Goal: Task Accomplishment & Management: Use online tool/utility

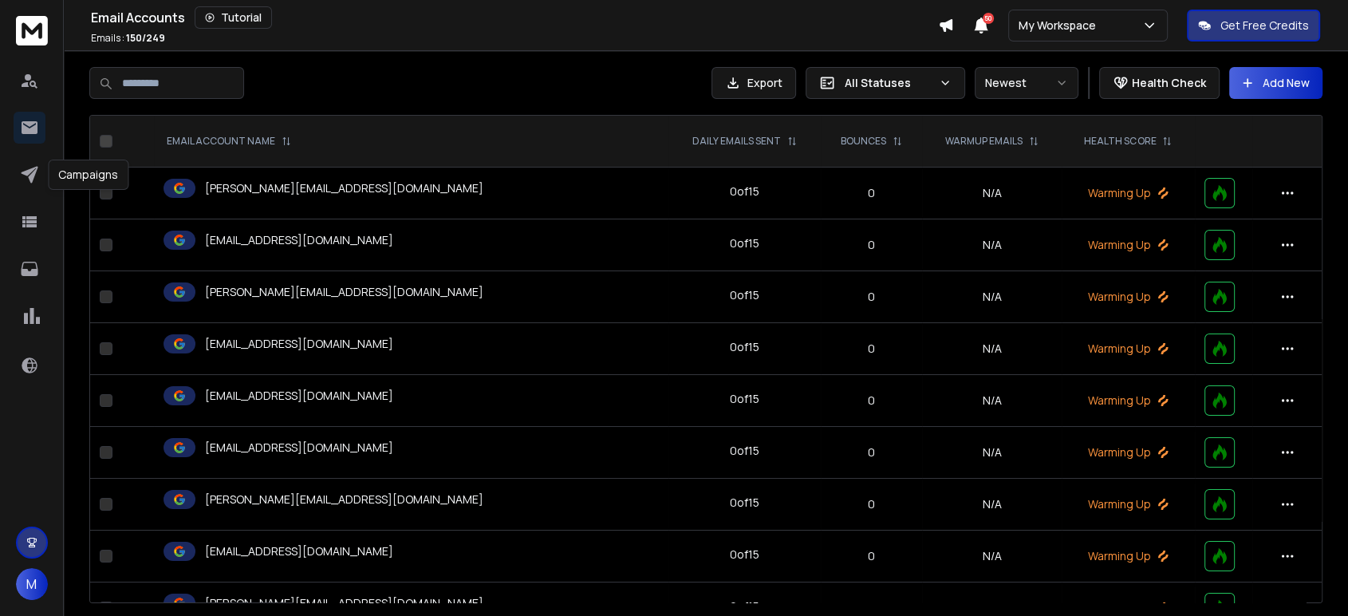
scroll to position [4777, 0]
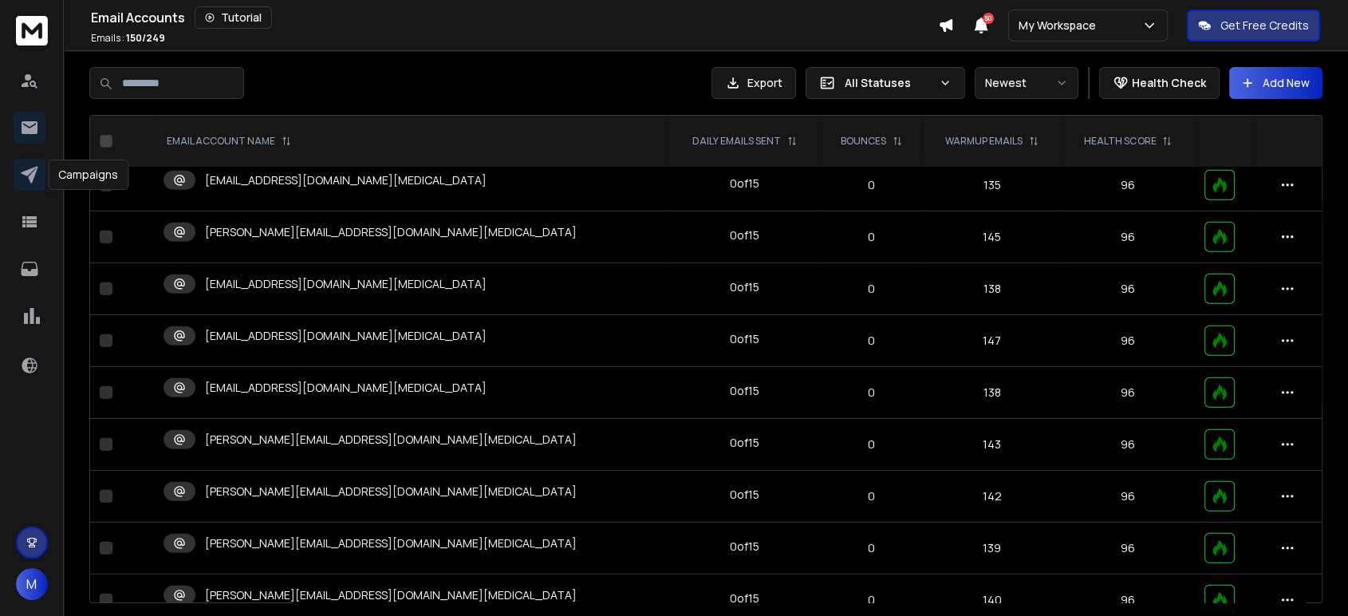
click at [29, 182] on icon at bounding box center [29, 174] width 19 height 19
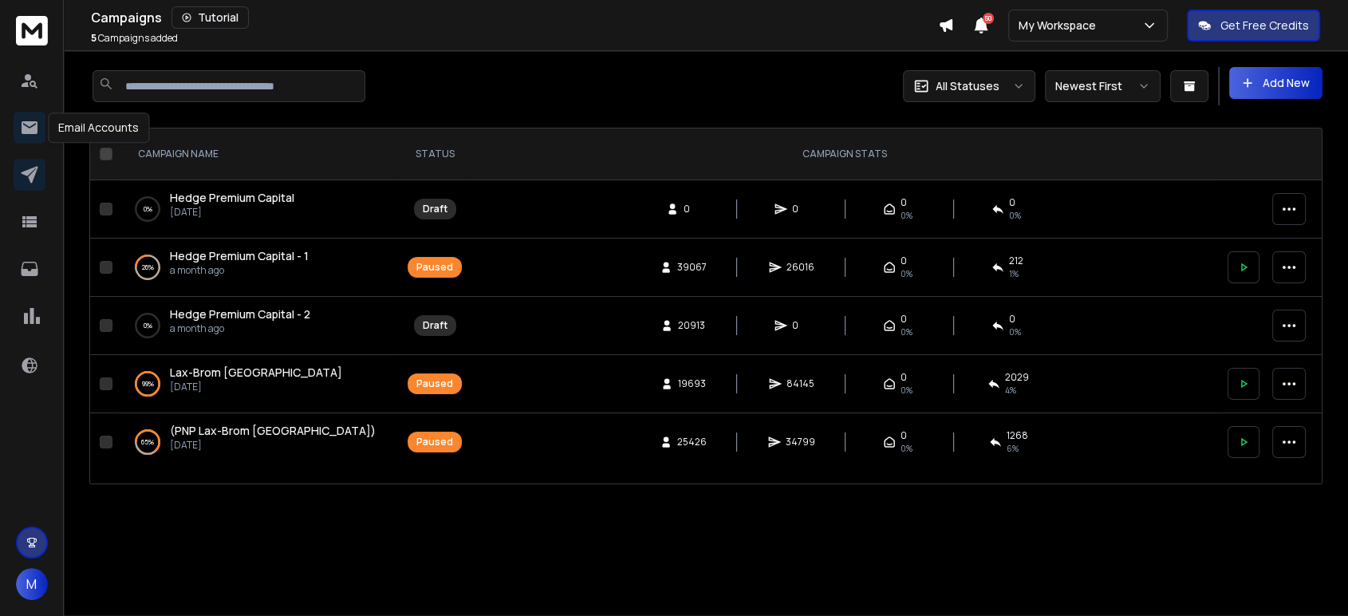
click at [37, 116] on link at bounding box center [30, 128] width 32 height 32
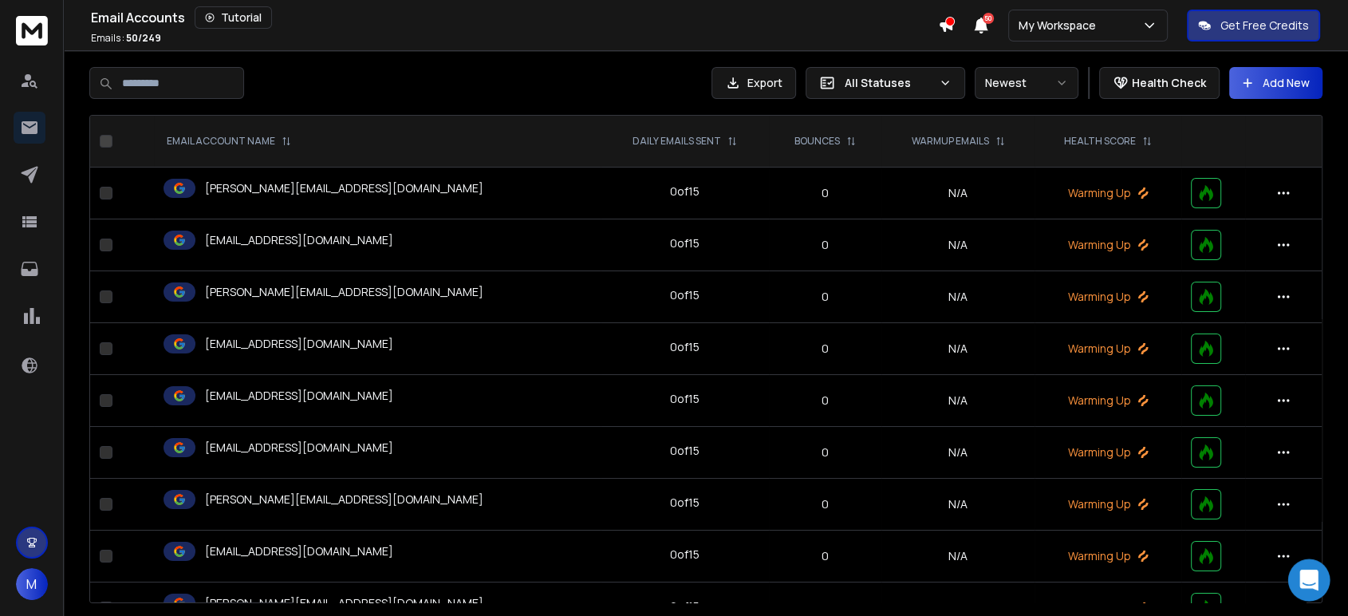
click at [1315, 570] on div "Open Intercom Messenger" at bounding box center [1309, 580] width 42 height 42
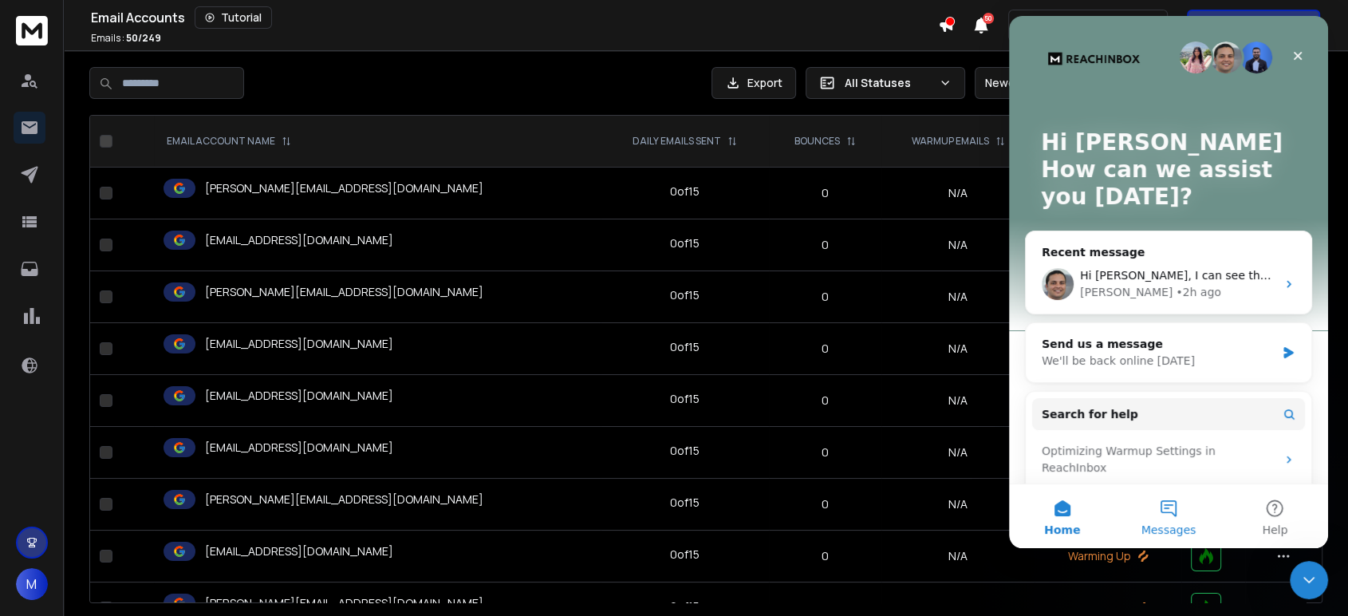
click at [1175, 509] on button "Messages" at bounding box center [1168, 516] width 106 height 64
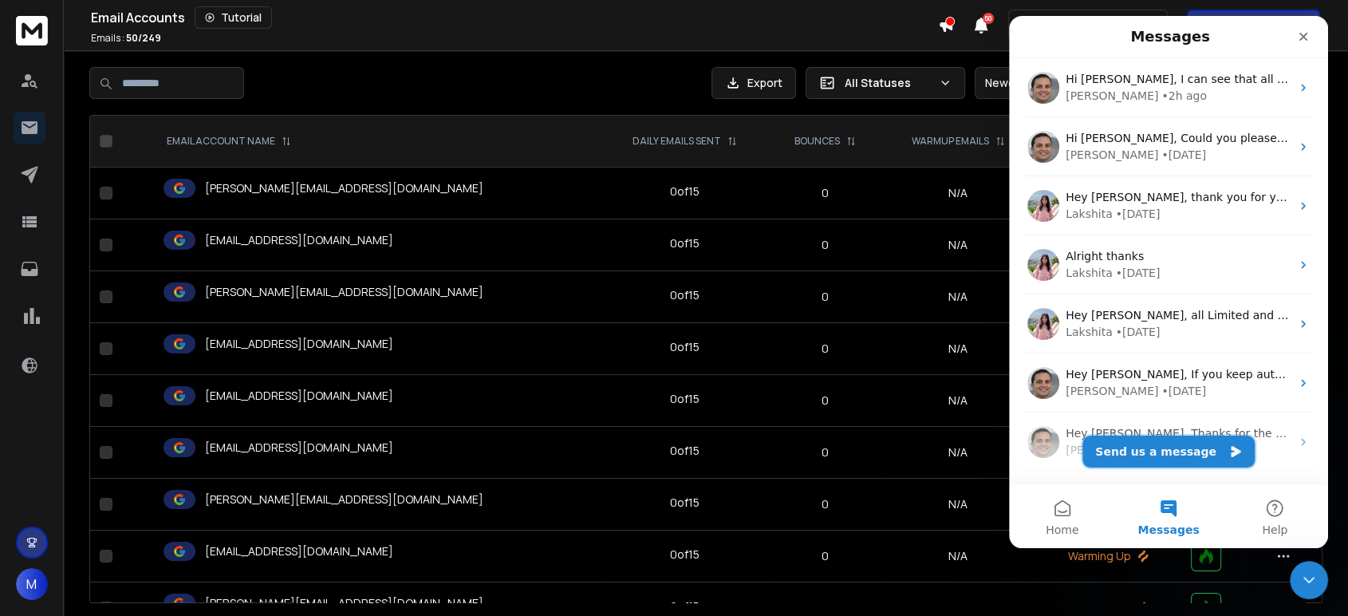
click at [1169, 456] on button "Send us a message" at bounding box center [1168, 451] width 172 height 32
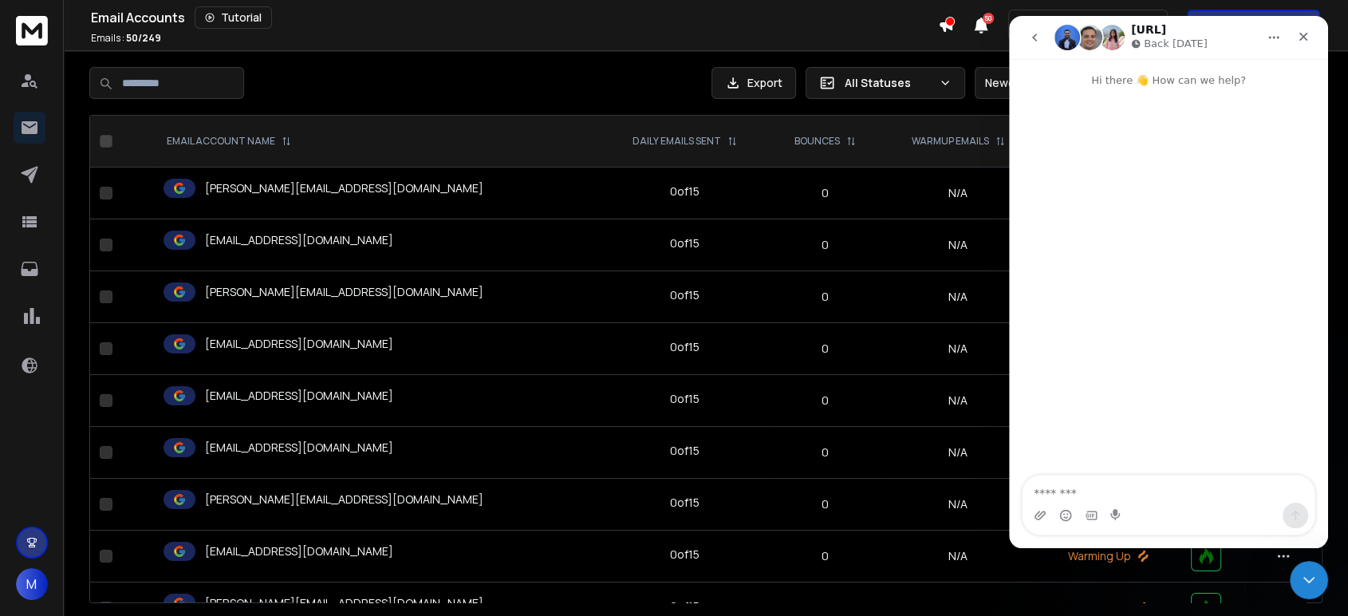
click at [1033, 36] on icon "go back" at bounding box center [1034, 37] width 5 height 8
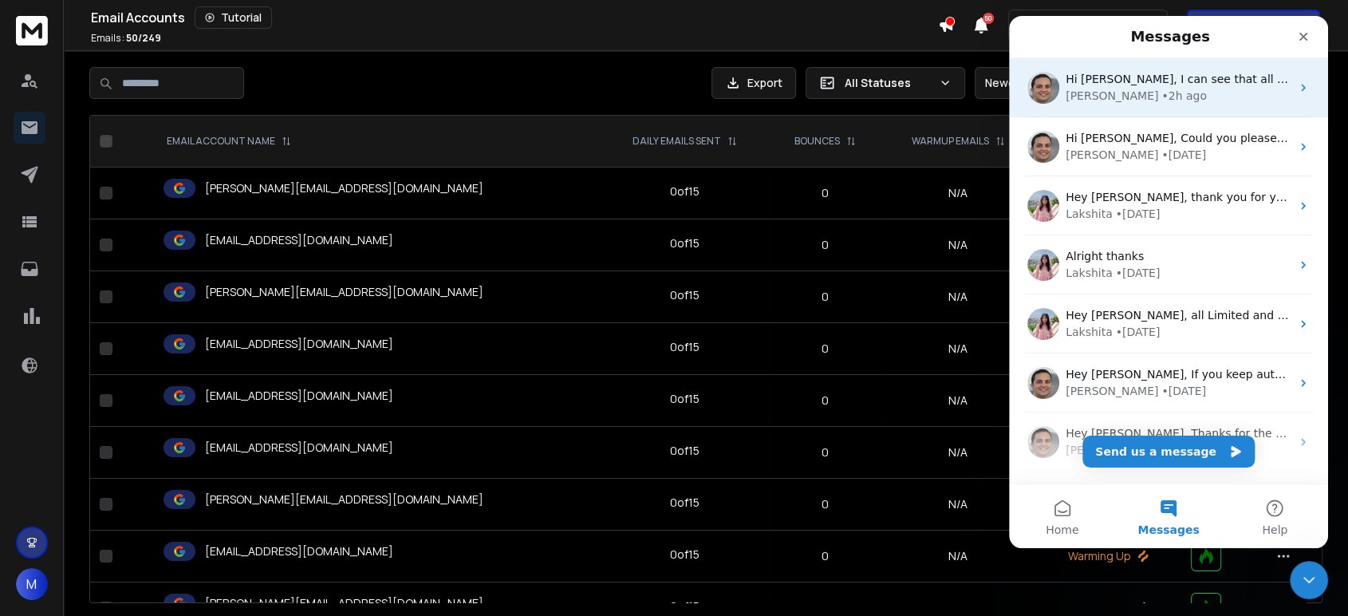
click at [1195, 89] on div "[PERSON_NAME] • 2h ago" at bounding box center [1177, 96] width 225 height 17
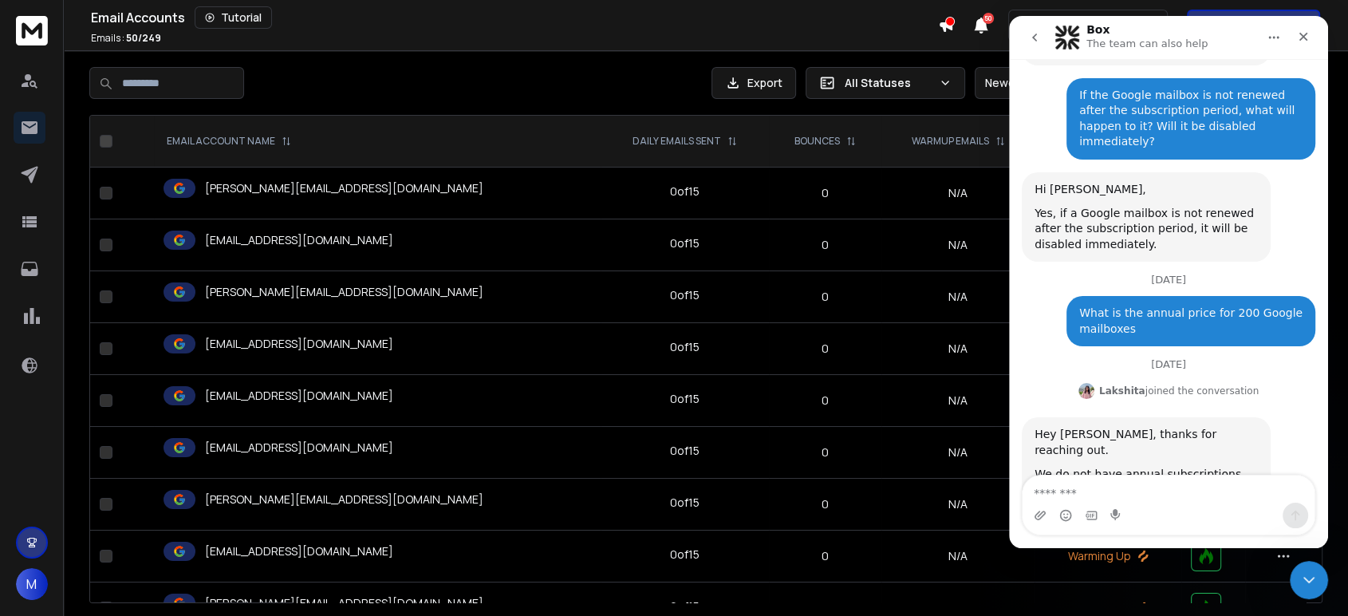
scroll to position [8484, 0]
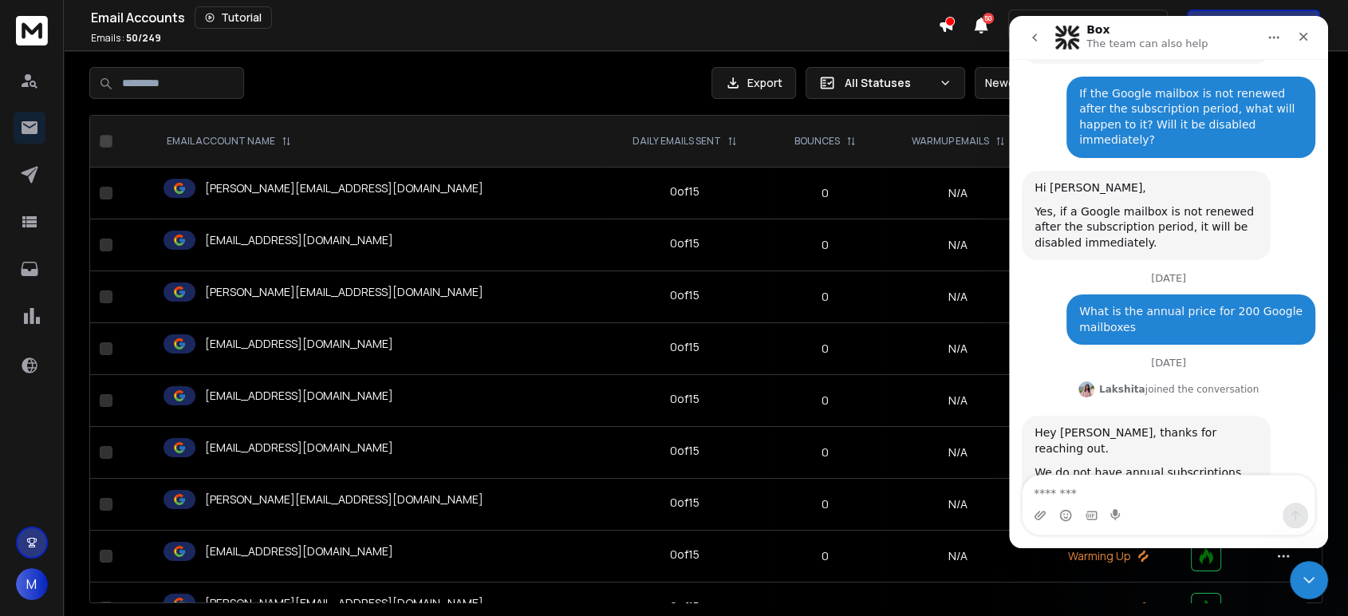
click at [1089, 490] on textarea "Message…" at bounding box center [1168, 488] width 292 height 27
type textarea "*"
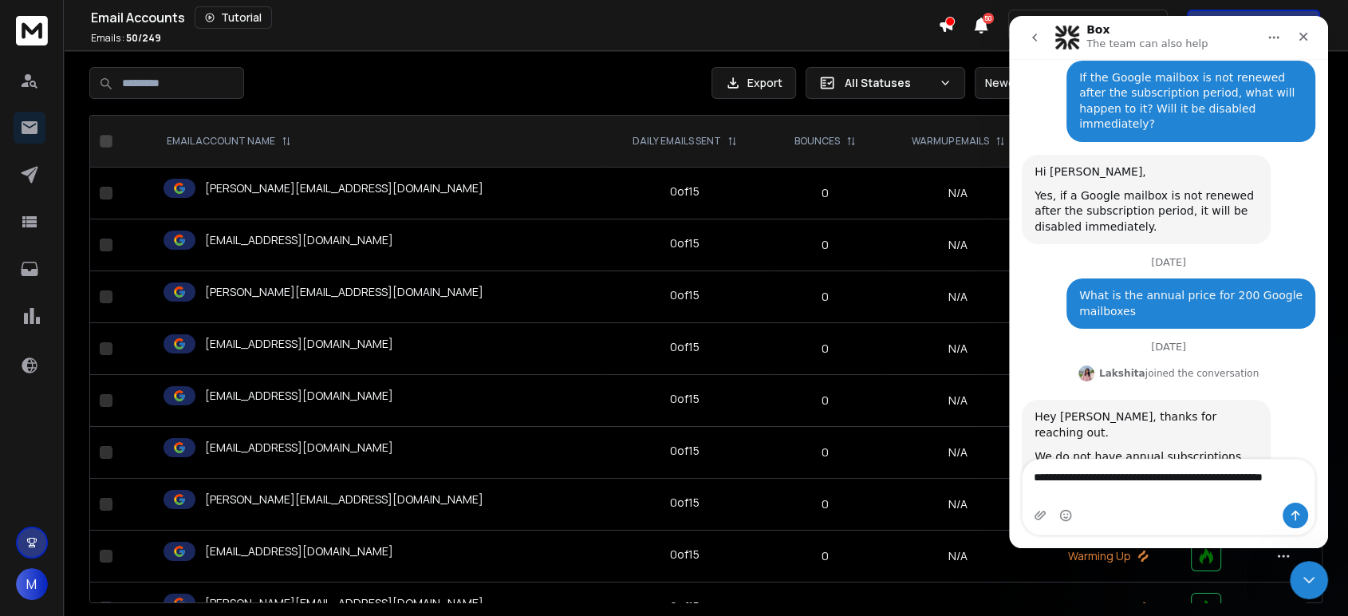
click at [1038, 495] on textarea "**********" at bounding box center [1168, 480] width 292 height 43
click at [1105, 502] on textarea "**********" at bounding box center [1168, 480] width 292 height 43
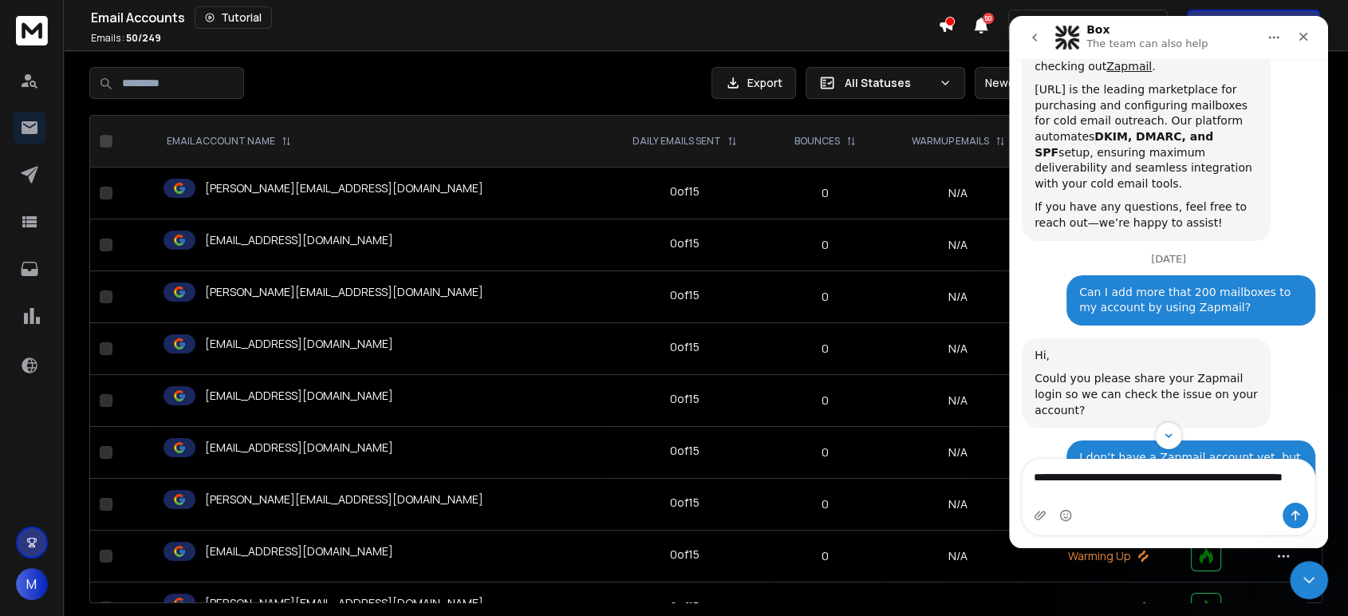
scroll to position [7614, 0]
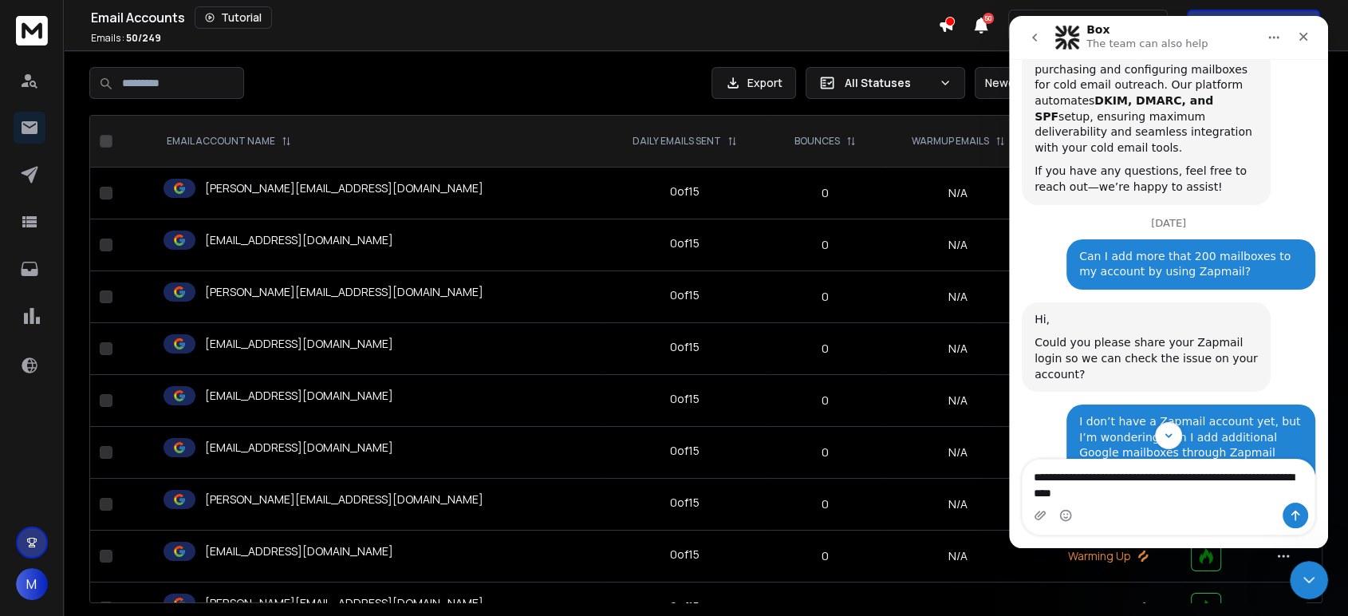
type textarea "**********"
click at [1293, 514] on icon "Send a message…" at bounding box center [1295, 515] width 13 height 13
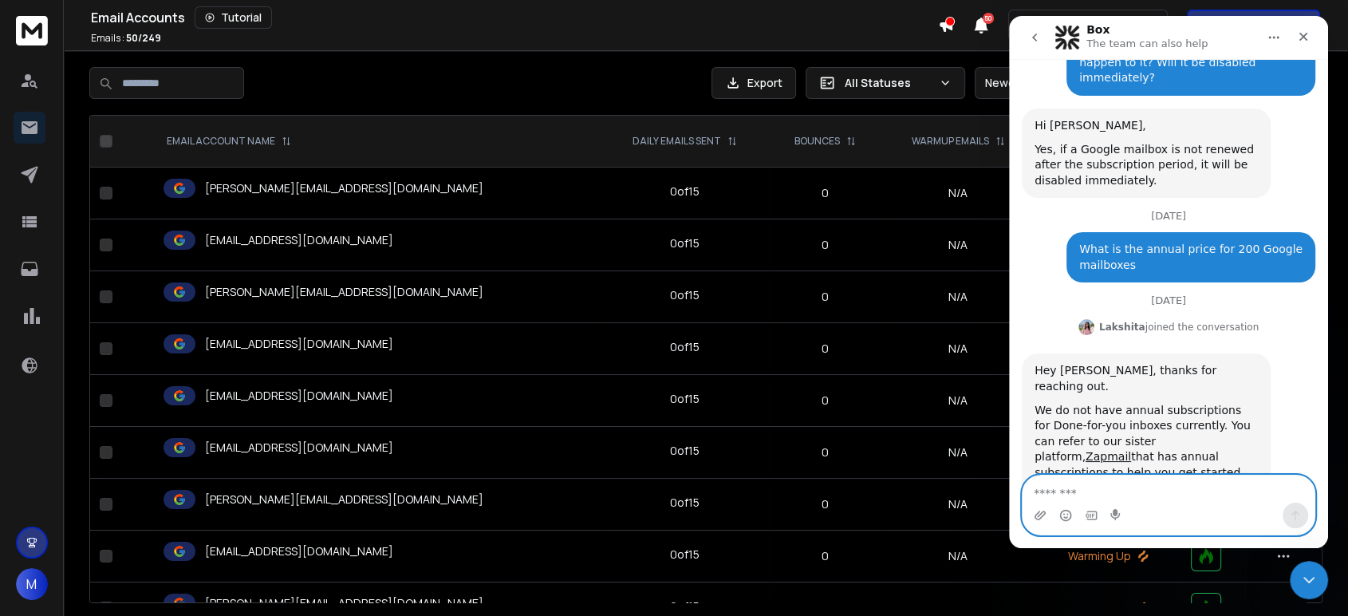
scroll to position [8548, 0]
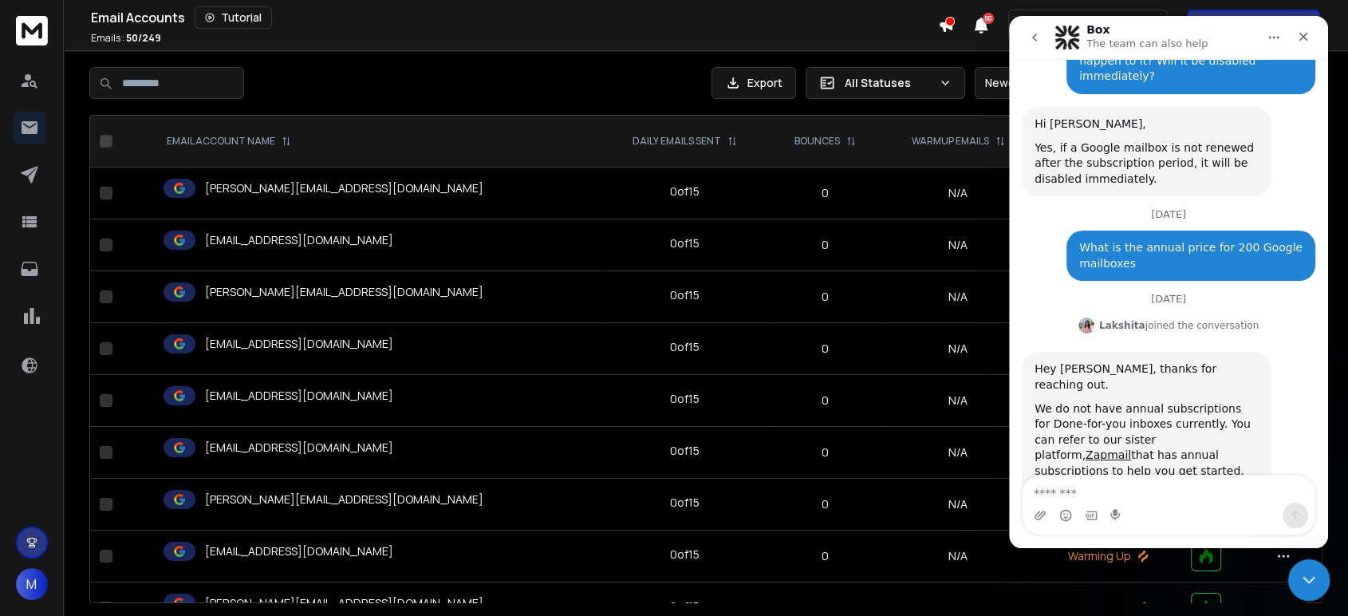
click at [1313, 589] on div "Close Intercom Messenger" at bounding box center [1306, 577] width 38 height 38
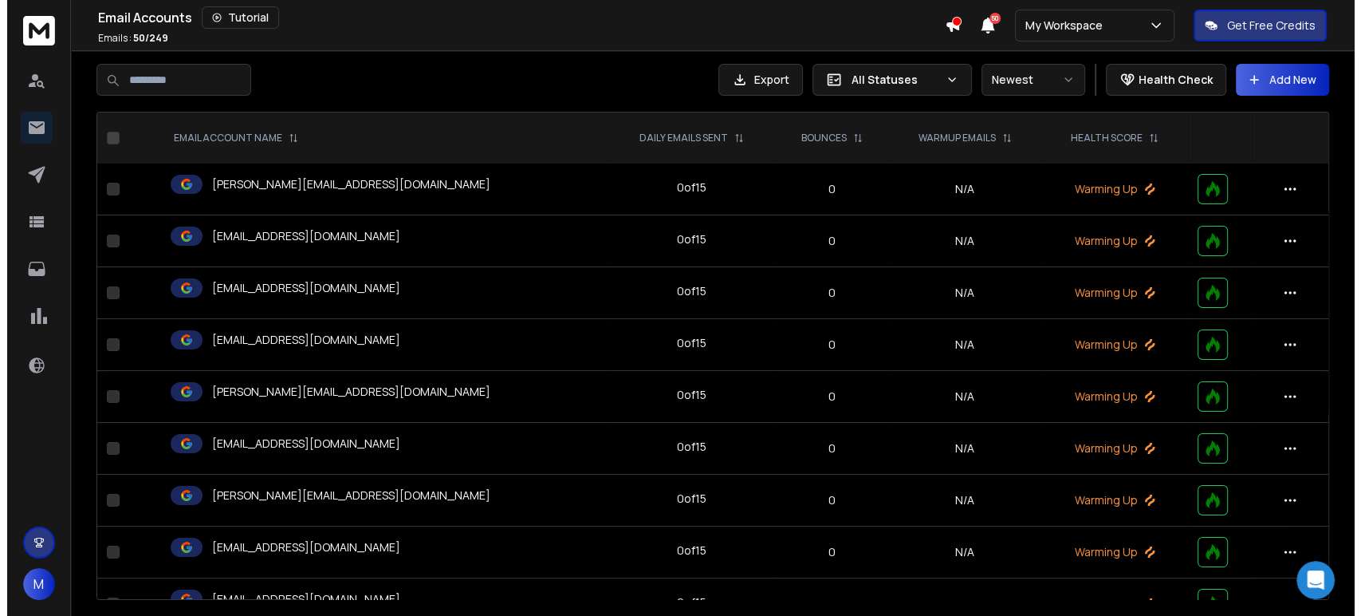
scroll to position [0, 0]
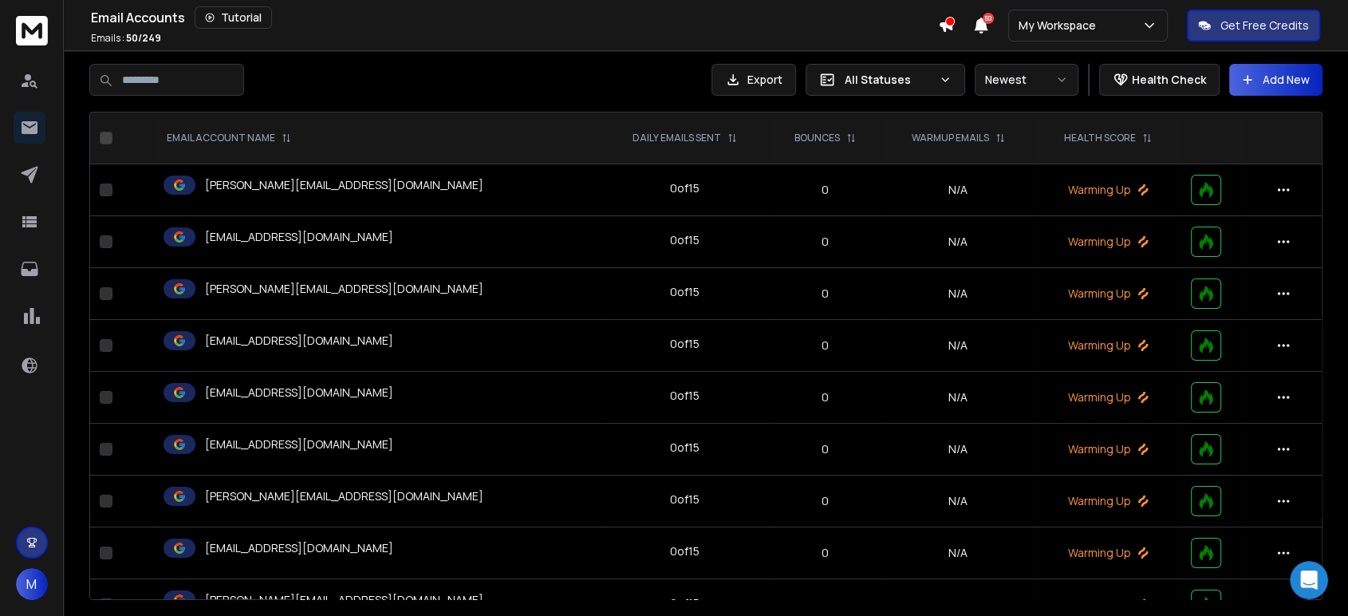
click at [881, 192] on td "N/A" at bounding box center [958, 190] width 154 height 52
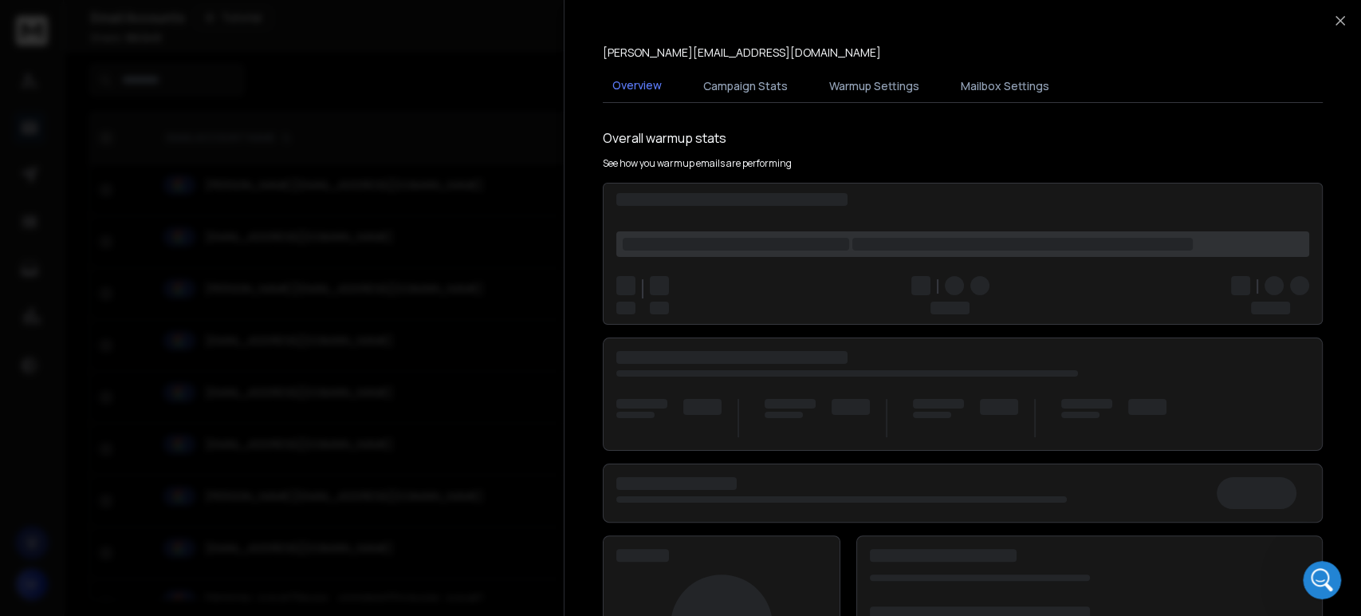
click at [383, 349] on div at bounding box center [680, 308] width 1361 height 616
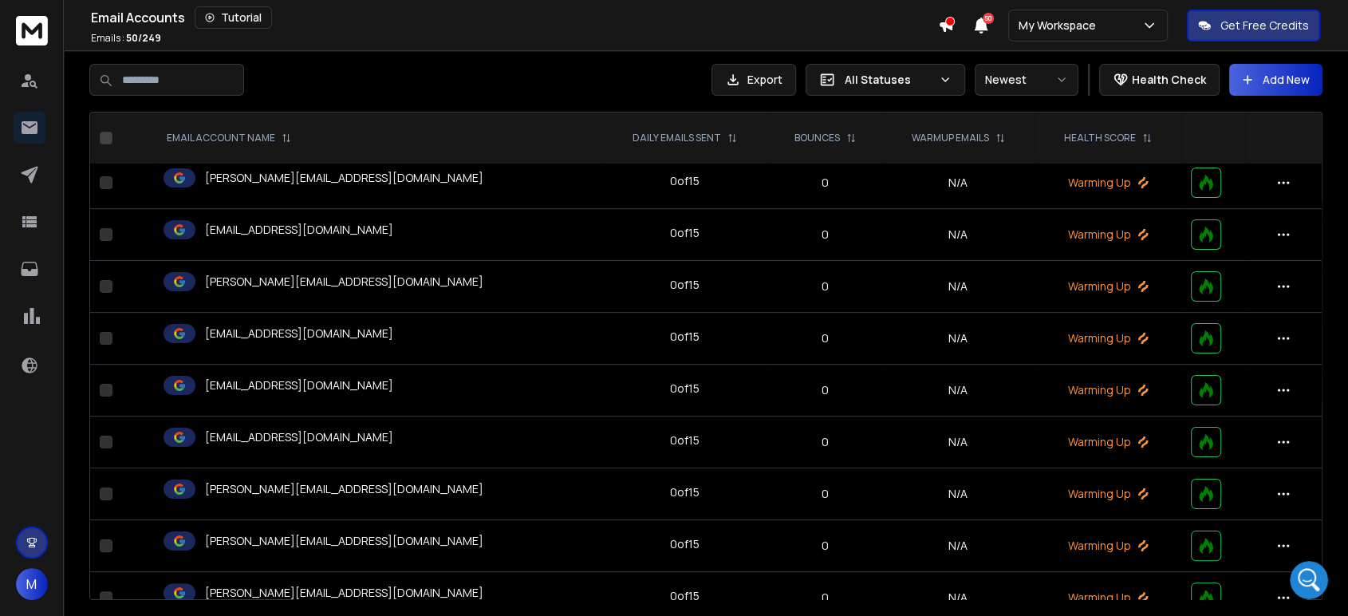
scroll to position [620, 0]
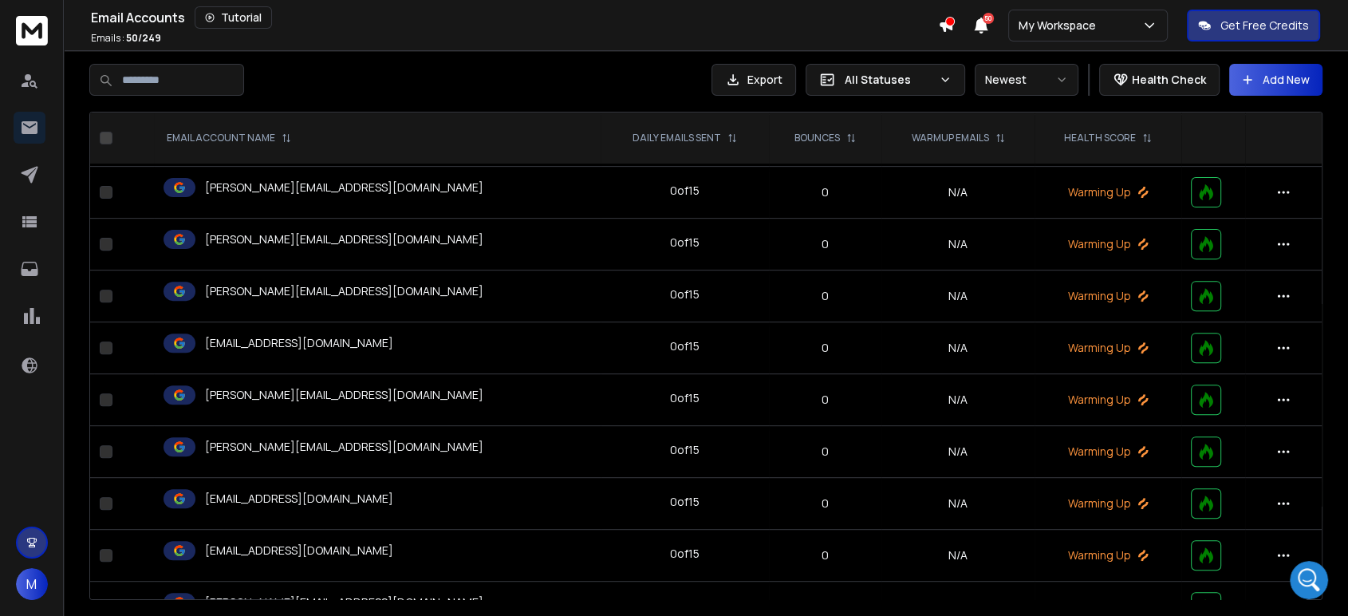
click at [474, 356] on td "[EMAIL_ADDRESS][DOMAIN_NAME]" at bounding box center [377, 348] width 447 height 52
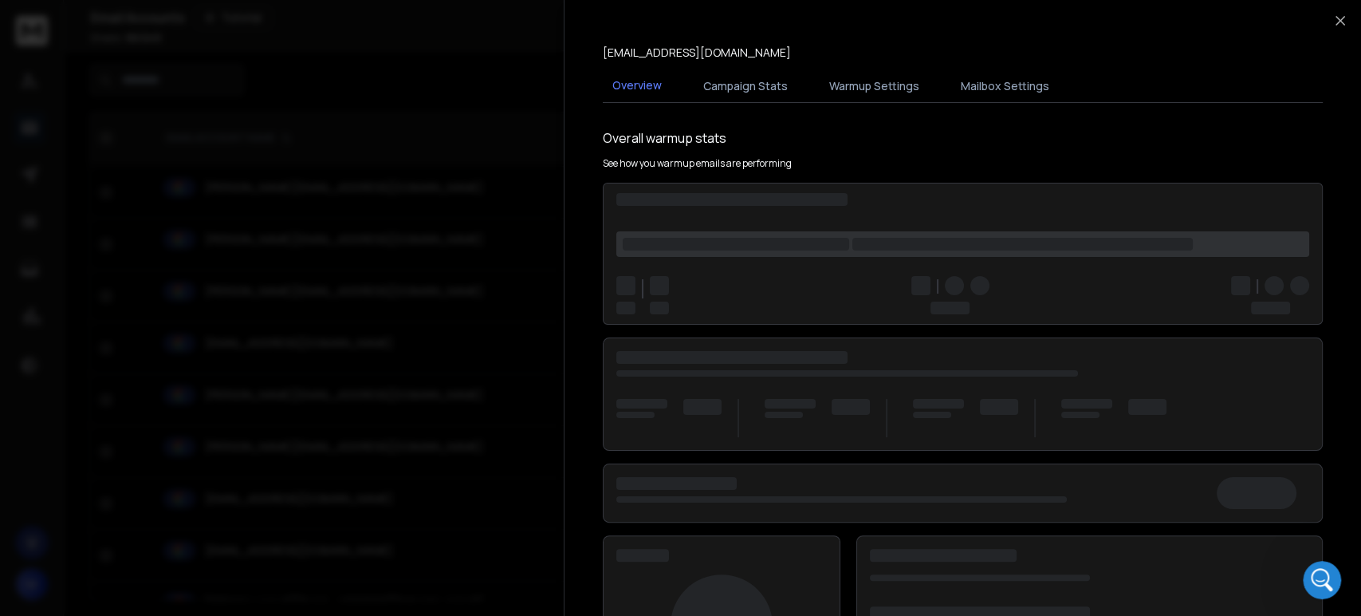
click at [496, 330] on div at bounding box center [680, 308] width 1361 height 616
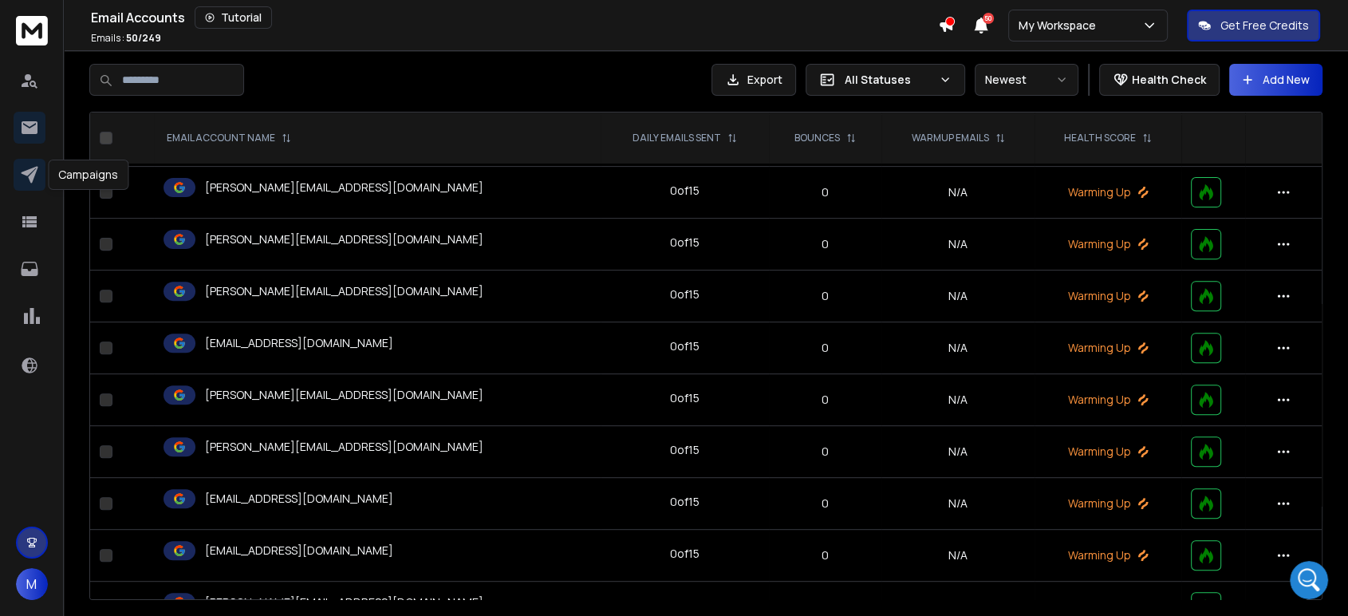
click at [26, 179] on icon at bounding box center [29, 174] width 19 height 19
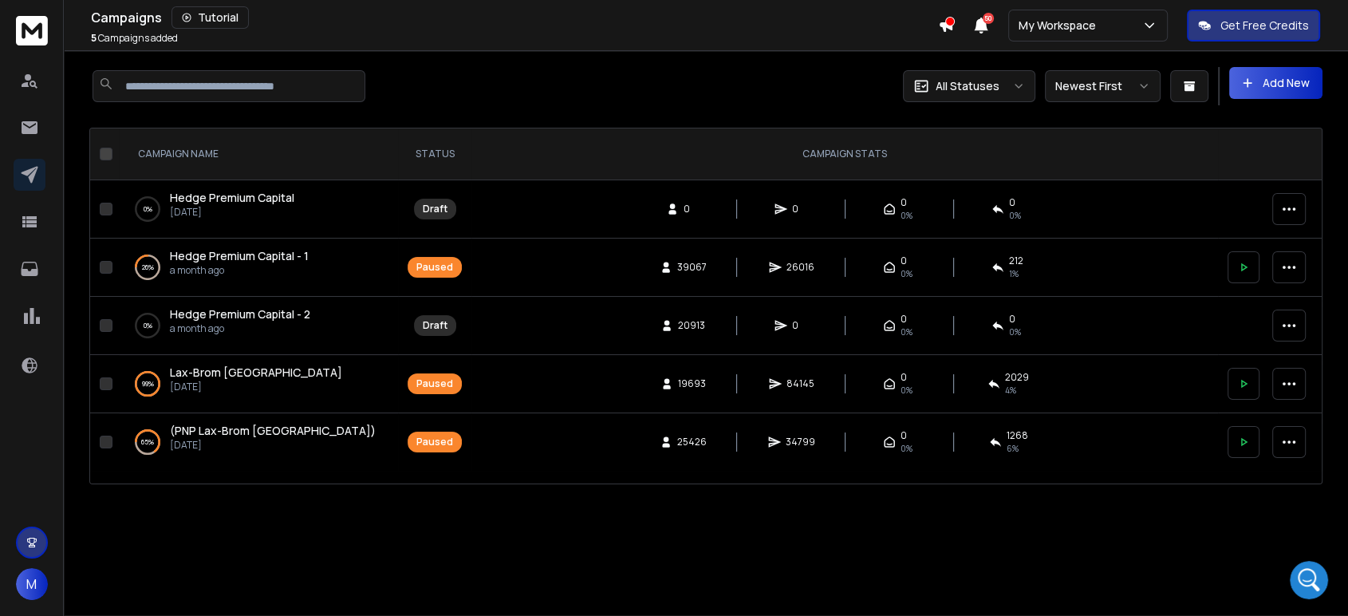
click at [274, 255] on span "Hedge Premium Capital - 1" at bounding box center [239, 255] width 139 height 15
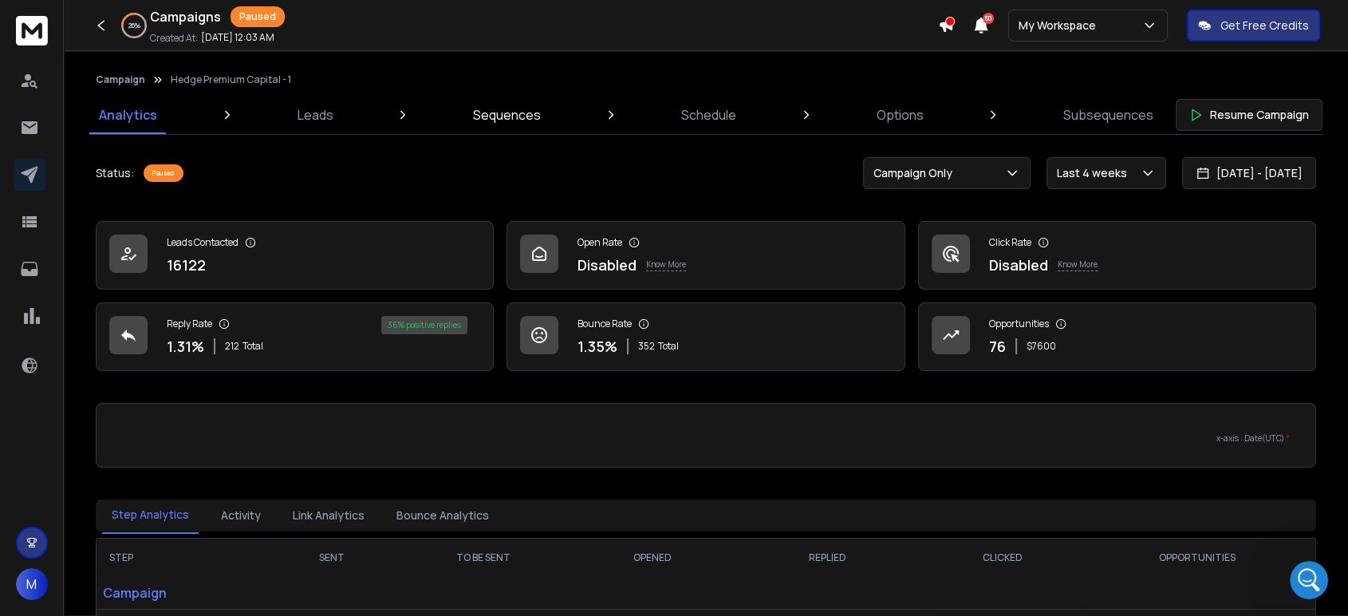
click at [496, 126] on link "Sequences" at bounding box center [506, 115] width 87 height 38
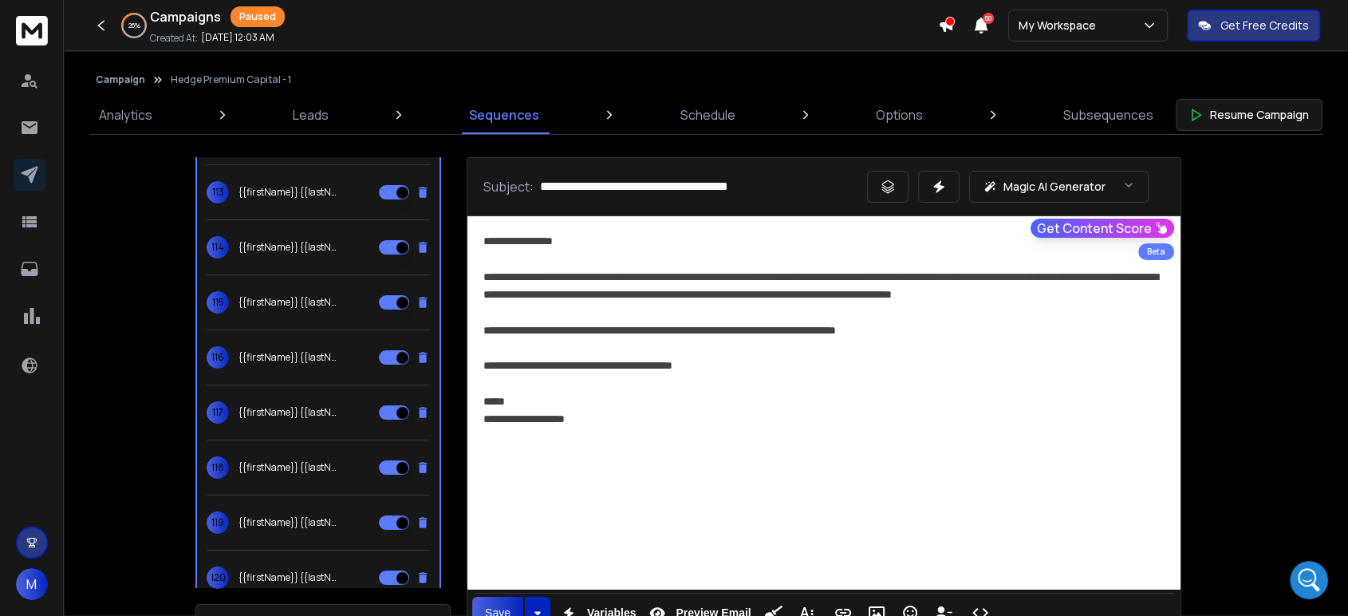
scroll to position [6822, 0]
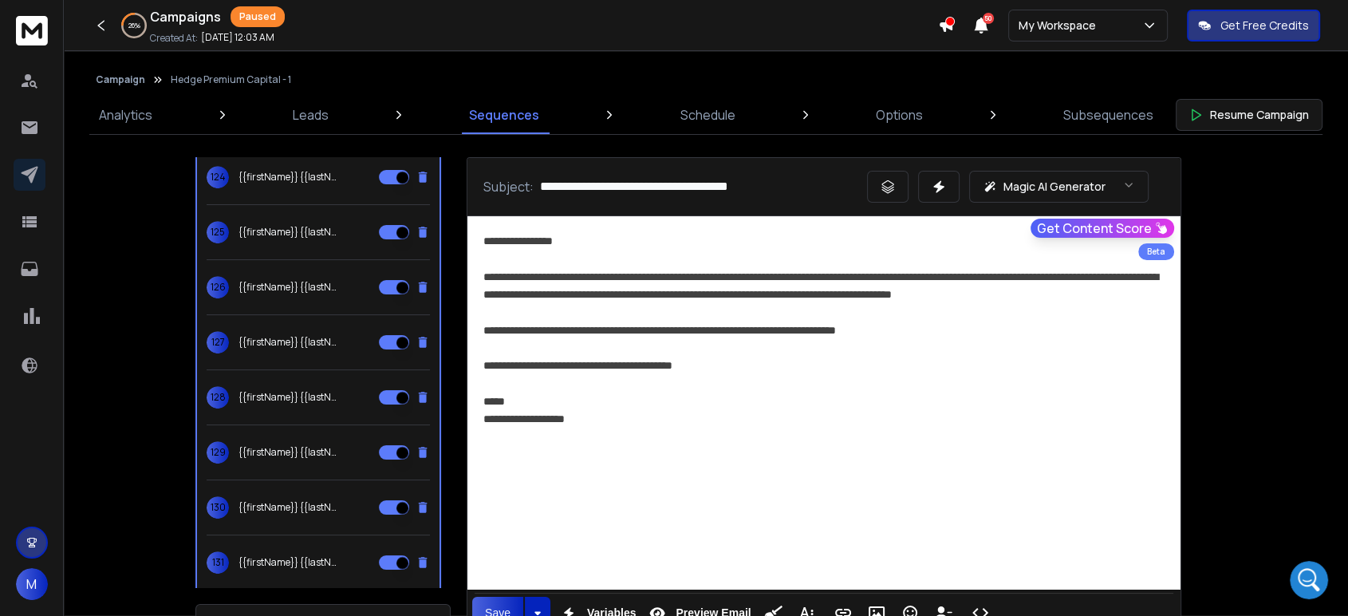
click at [268, 501] on p "{{firstName}} {{lastName}}, {{Subject}}" at bounding box center [289, 507] width 102 height 13
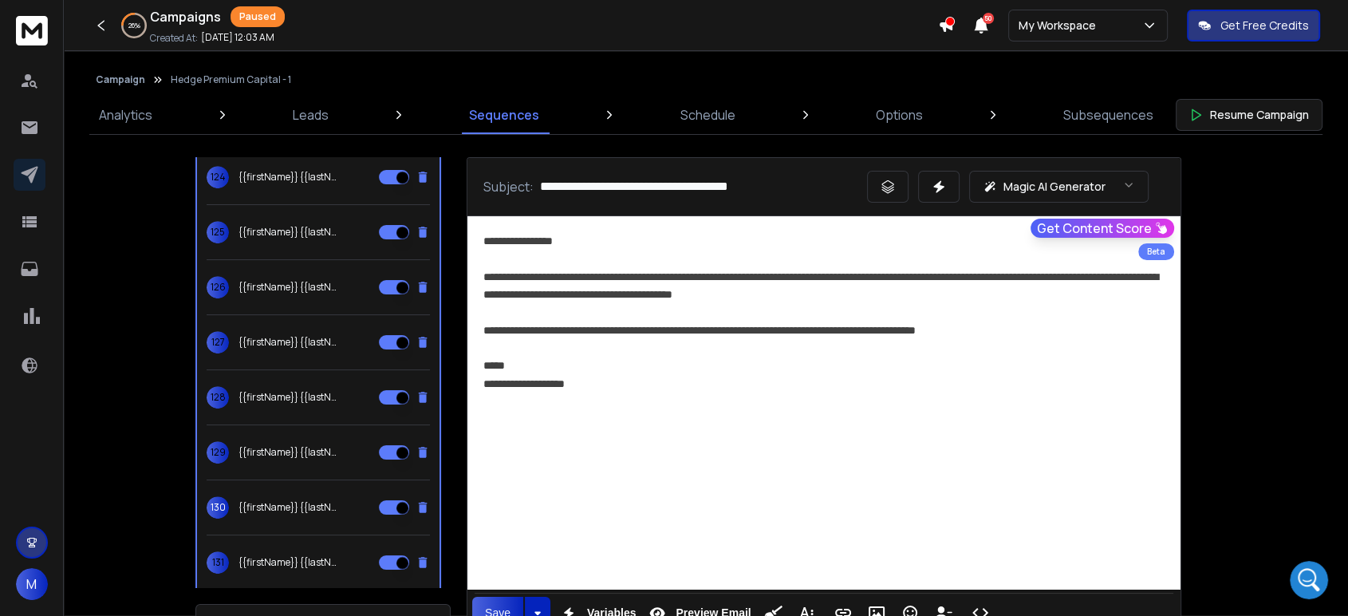
scroll to position [6910, 0]
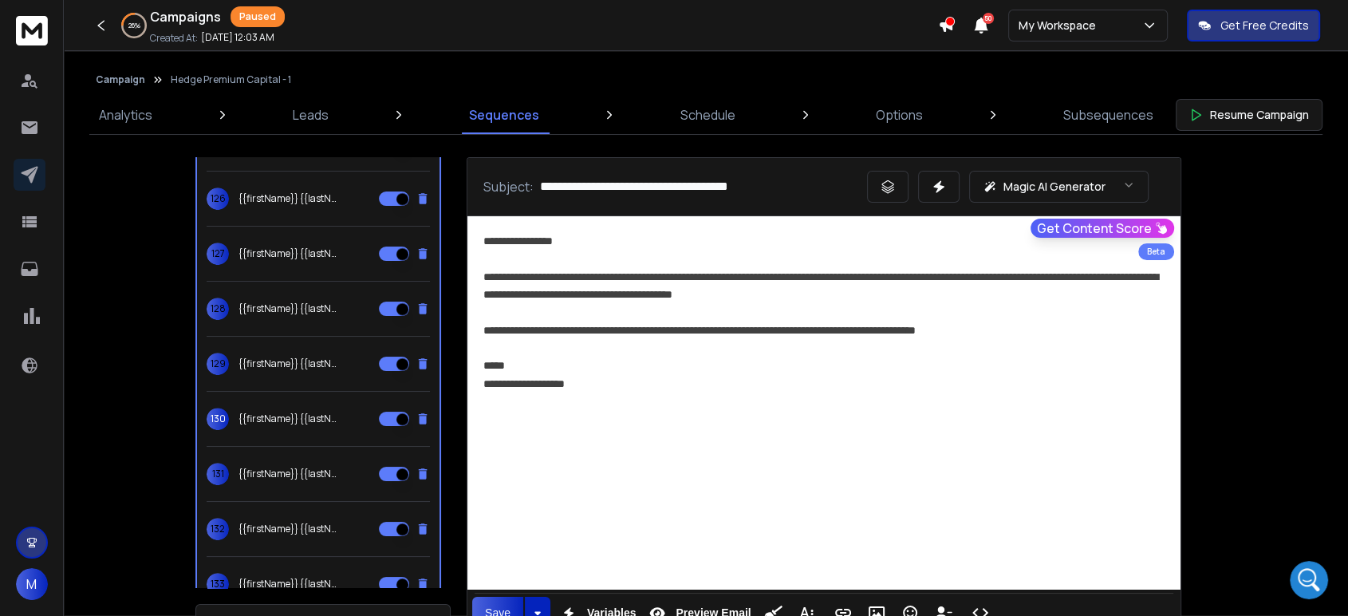
click at [302, 502] on div "132 {{firstName}} {{lastName}}, {{Subject}}" at bounding box center [318, 529] width 223 height 55
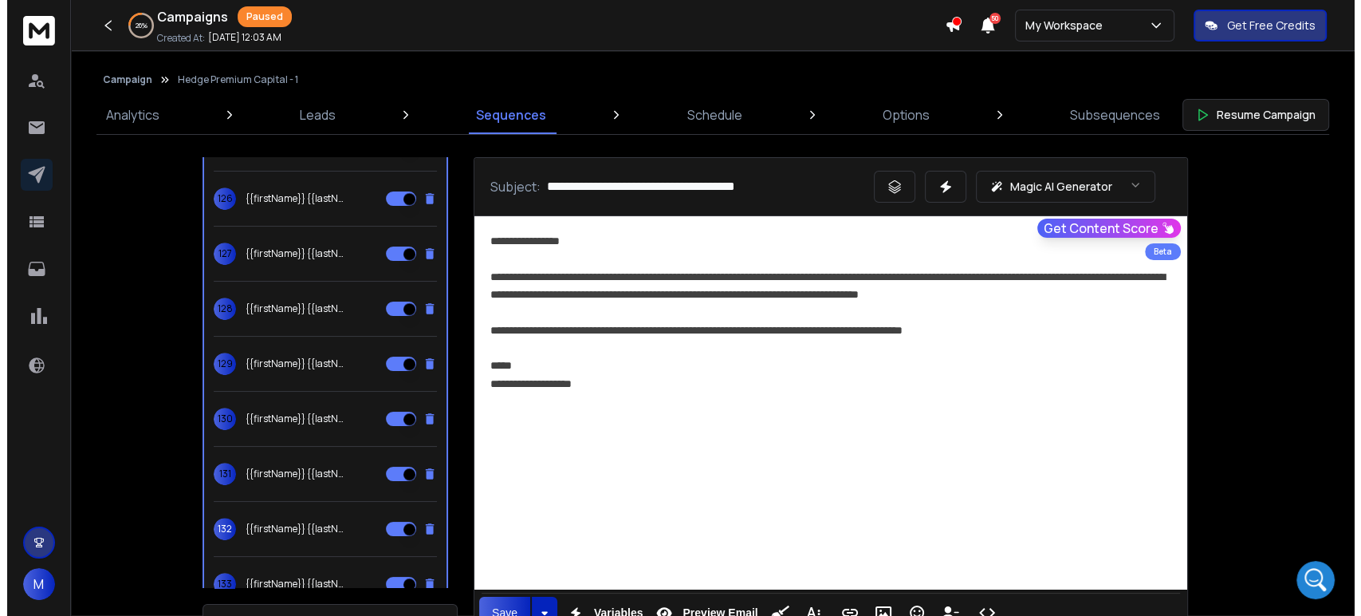
scroll to position [42, 0]
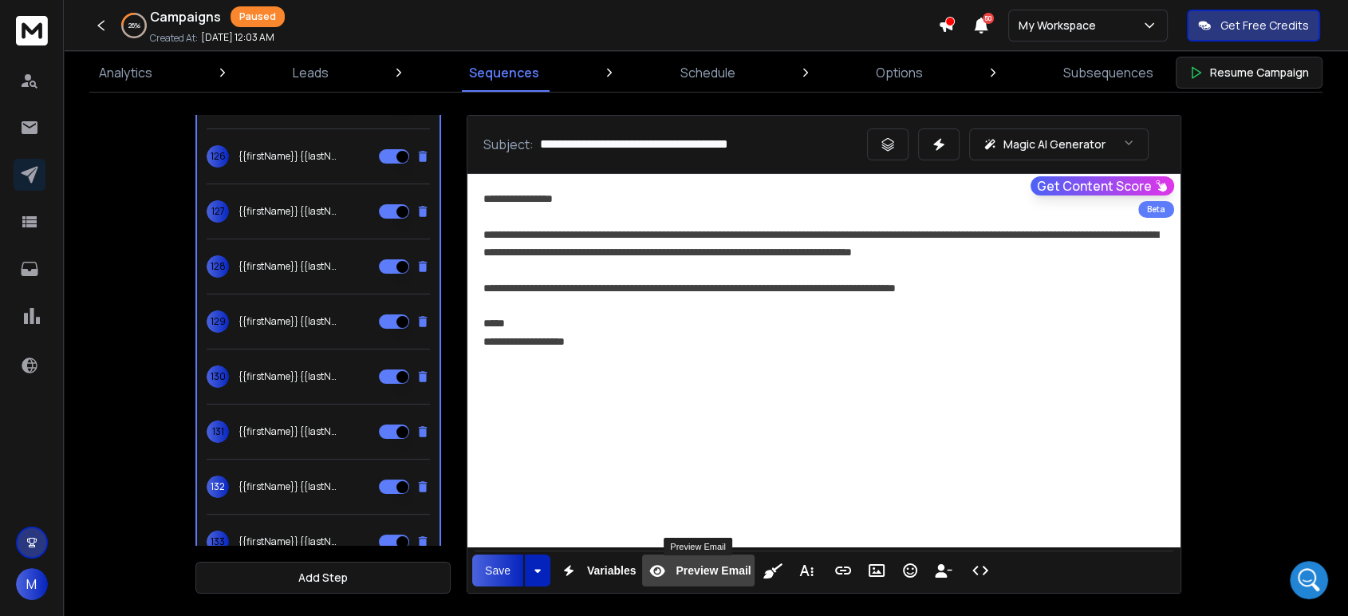
click at [730, 574] on span "Preview Email" at bounding box center [712, 571] width 81 height 14
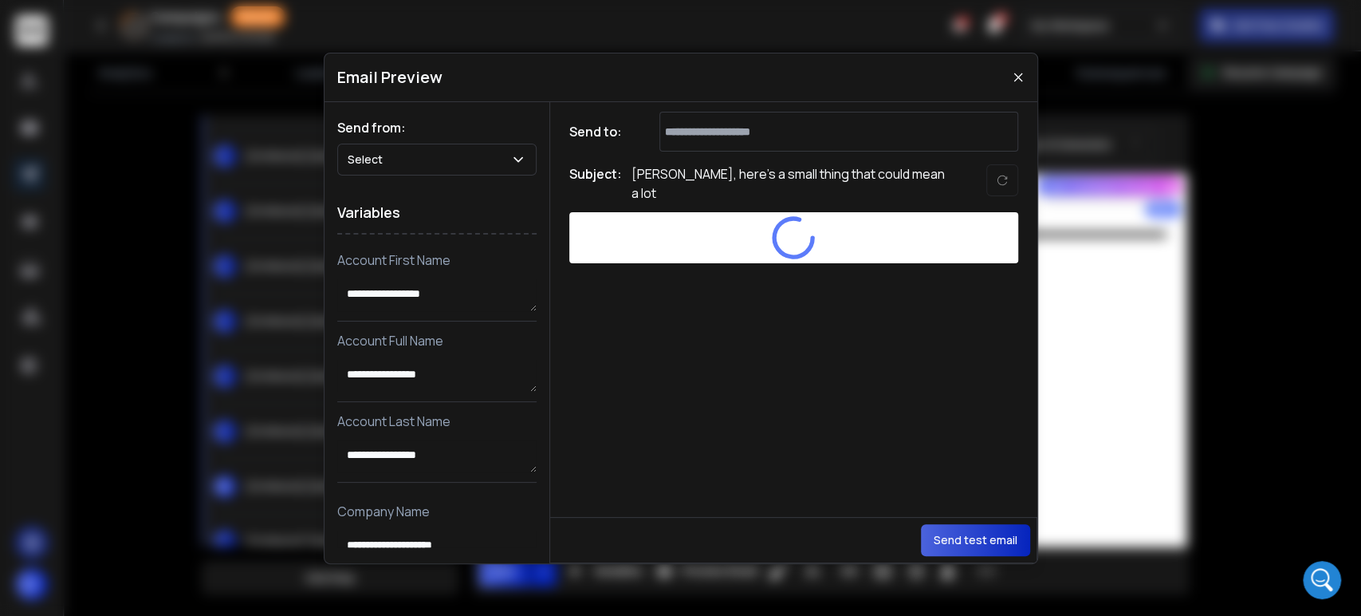
type textarea "**********"
type textarea "***"
type textarea "**********"
type textarea "*********"
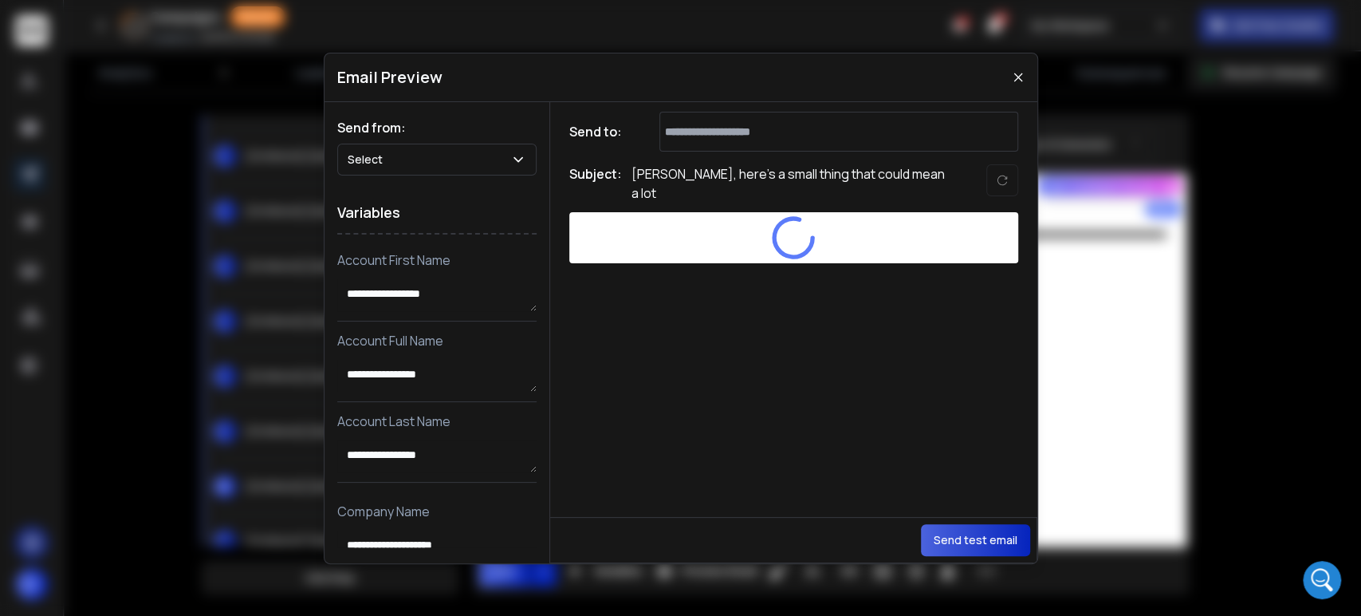
type textarea "**********"
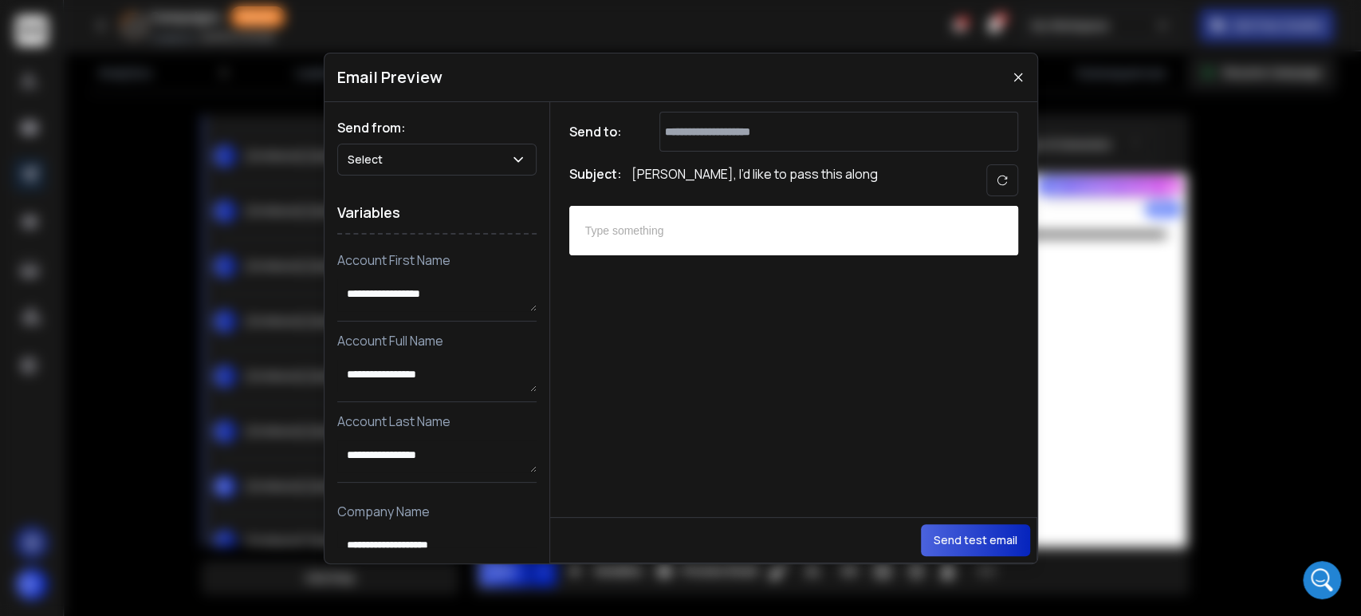
type textarea "*****"
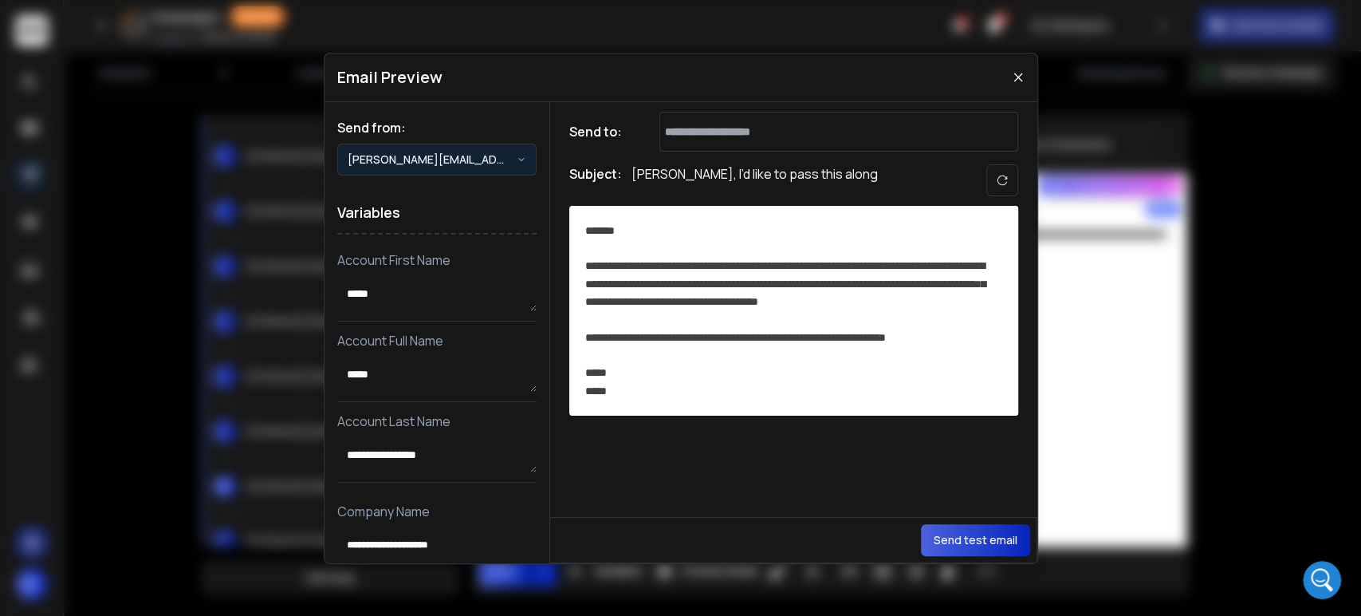
click at [457, 168] on button "[PERSON_NAME][EMAIL_ADDRESS][DOMAIN_NAME]" at bounding box center [436, 160] width 199 height 32
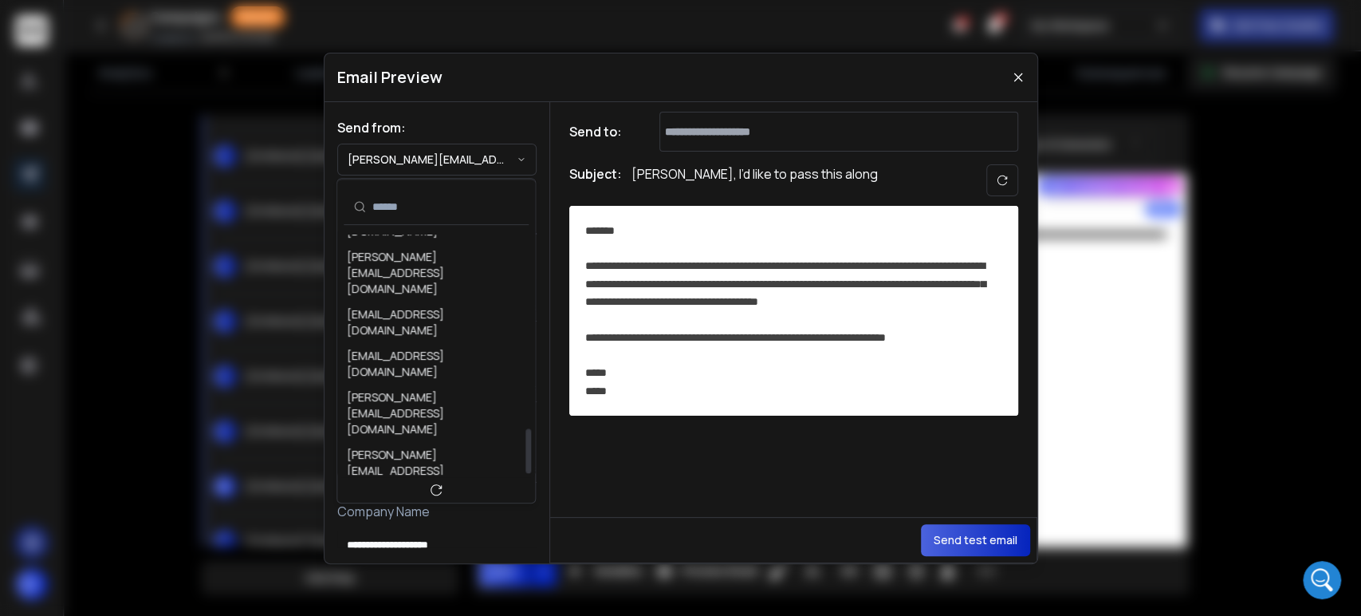
scroll to position [2214, 0]
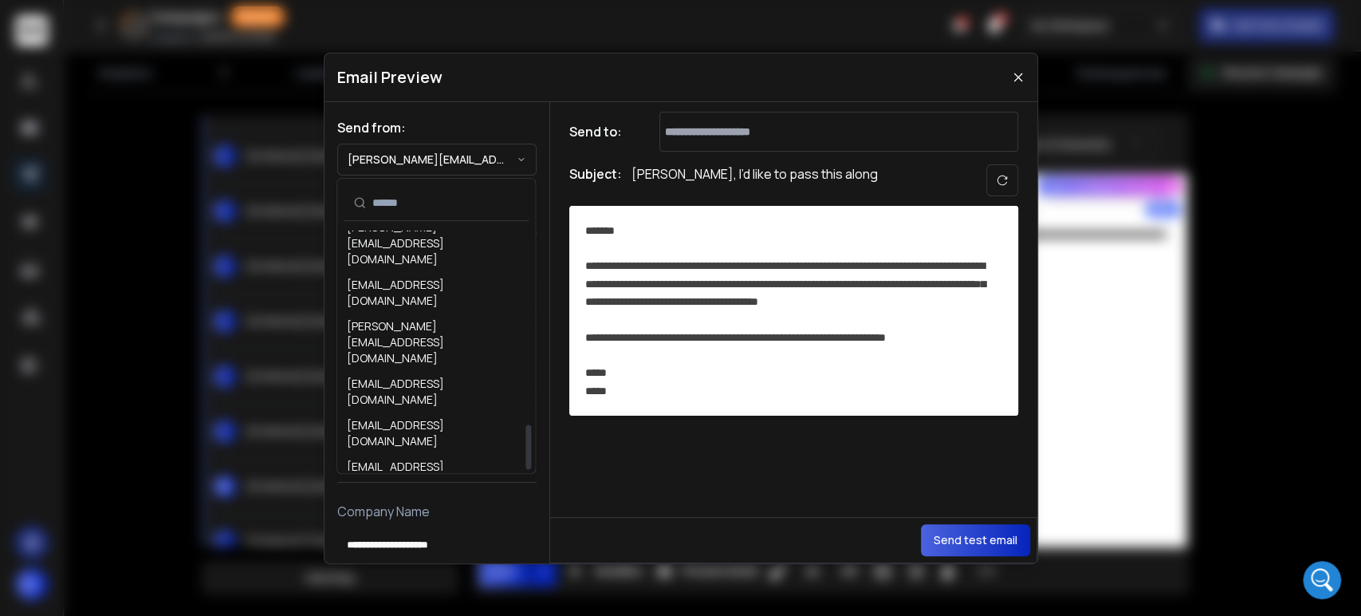
type textarea "*******"
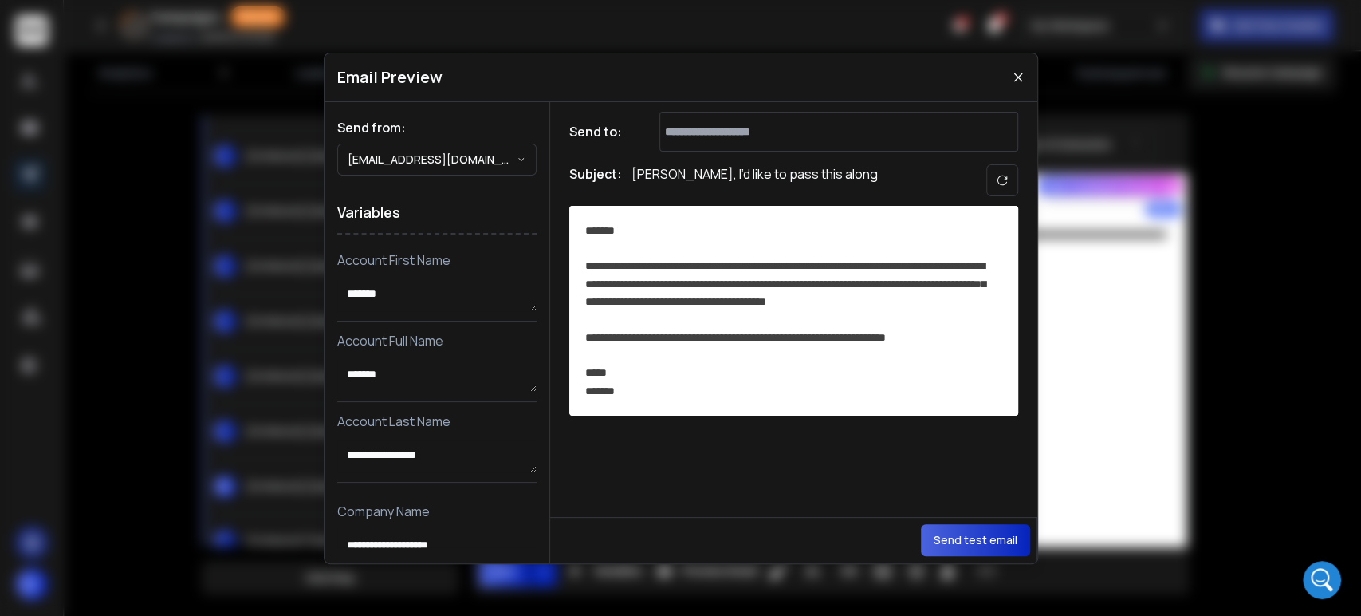
click at [768, 128] on input at bounding box center [839, 131] width 348 height 29
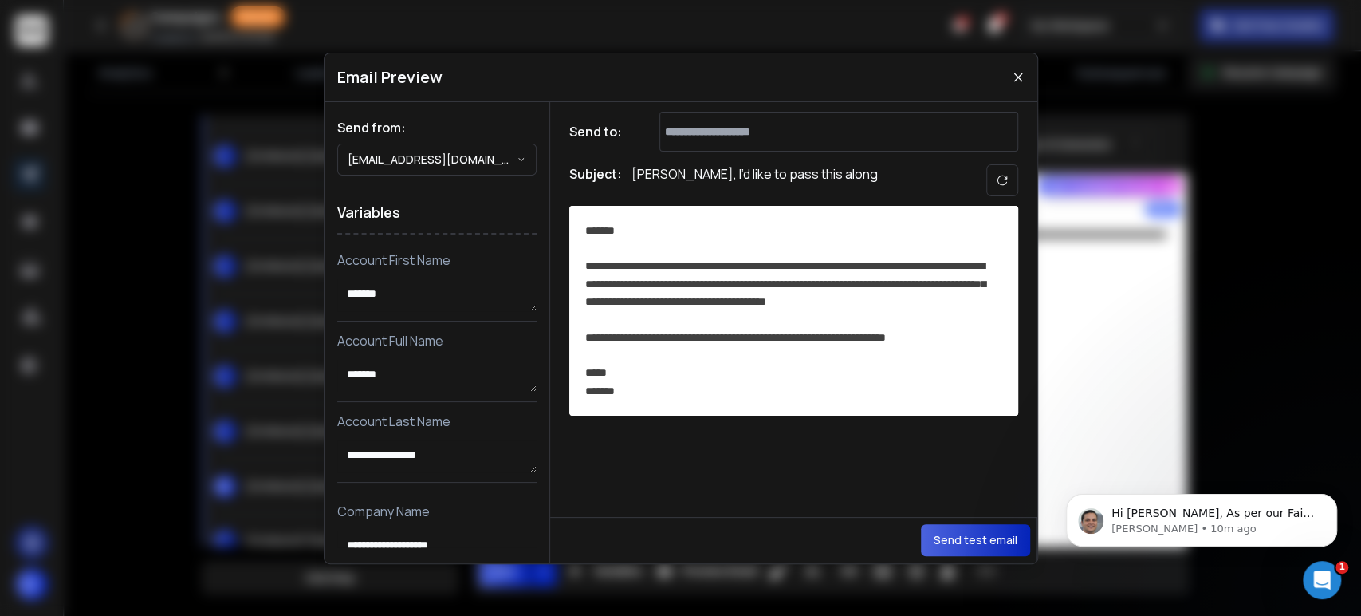
scroll to position [0, 0]
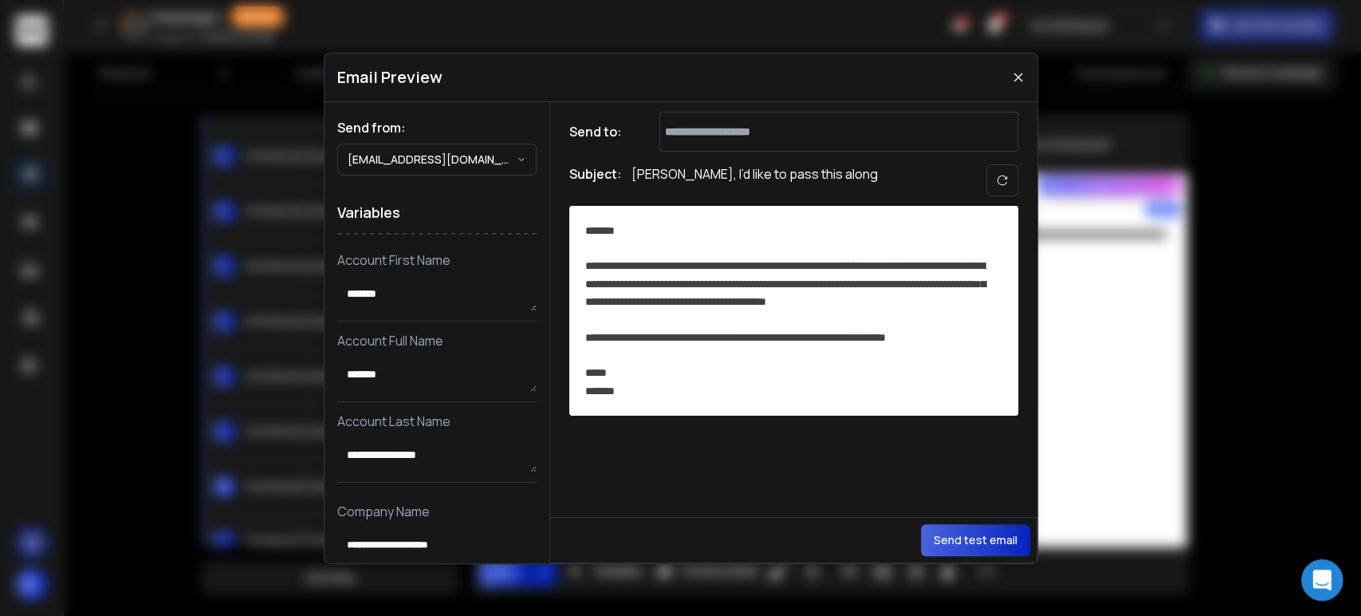
click at [1315, 574] on icon "Open Intercom Messenger" at bounding box center [1320, 578] width 26 height 26
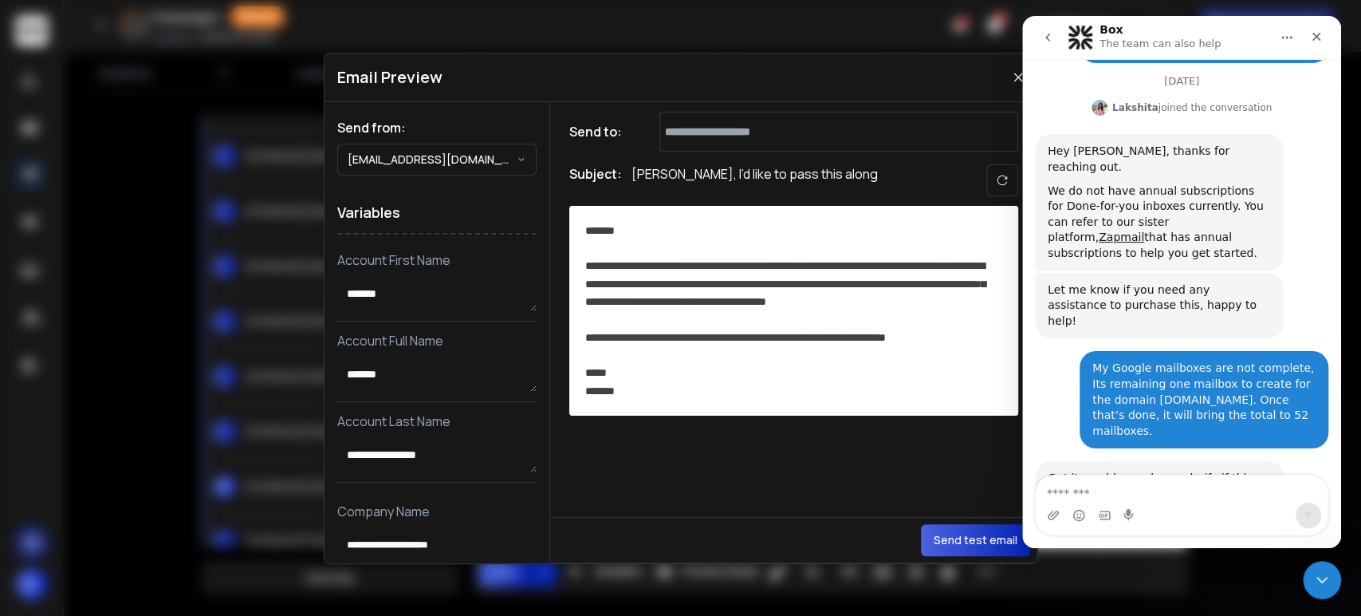
scroll to position [8767, 0]
click at [1159, 490] on textarea "Message…" at bounding box center [1182, 488] width 292 height 27
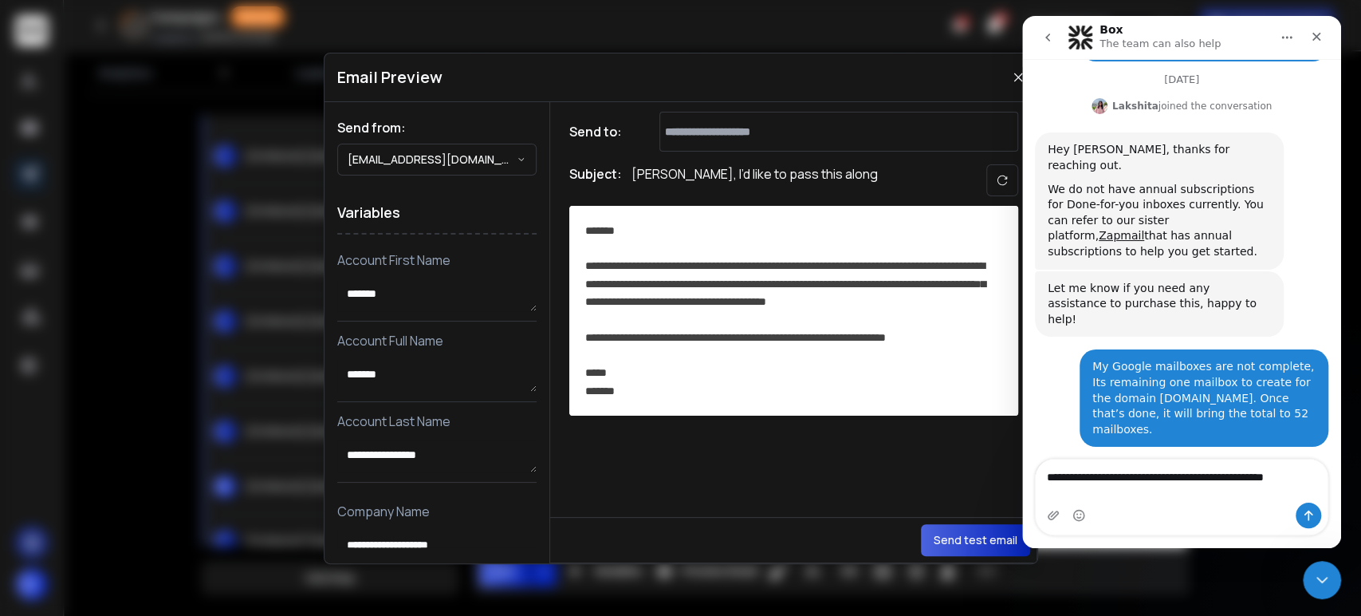
scroll to position [8784, 0]
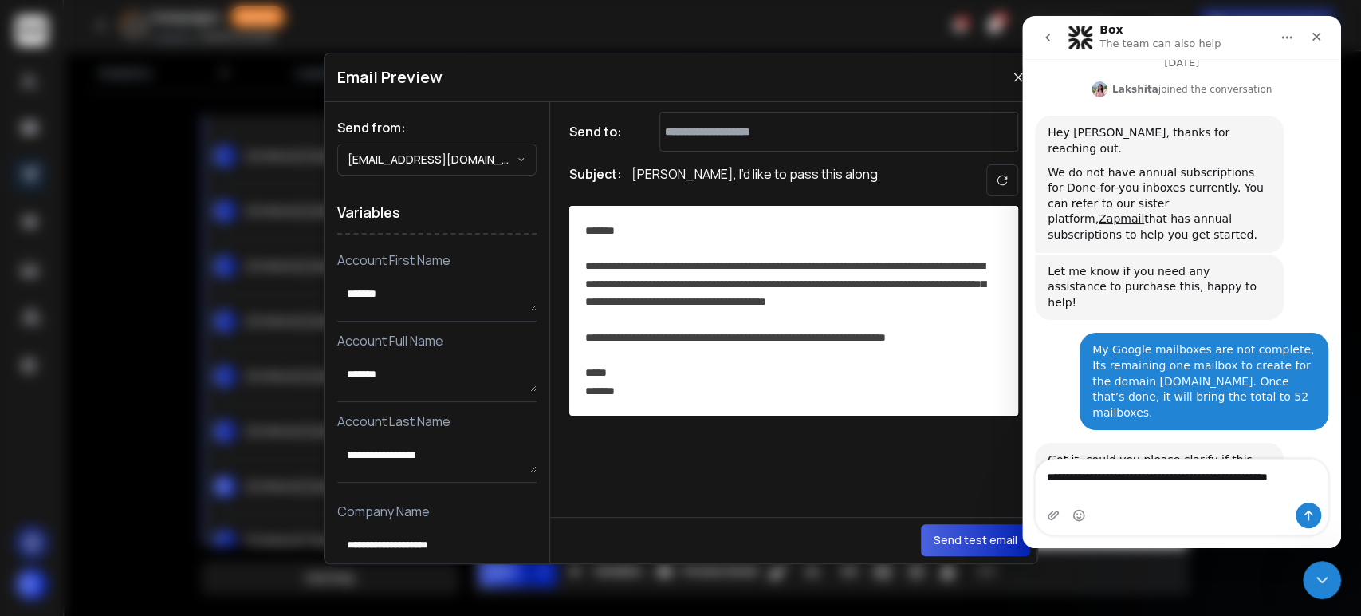
type textarea "**********"
click at [1313, 511] on icon "Send a message…" at bounding box center [1308, 515] width 13 height 13
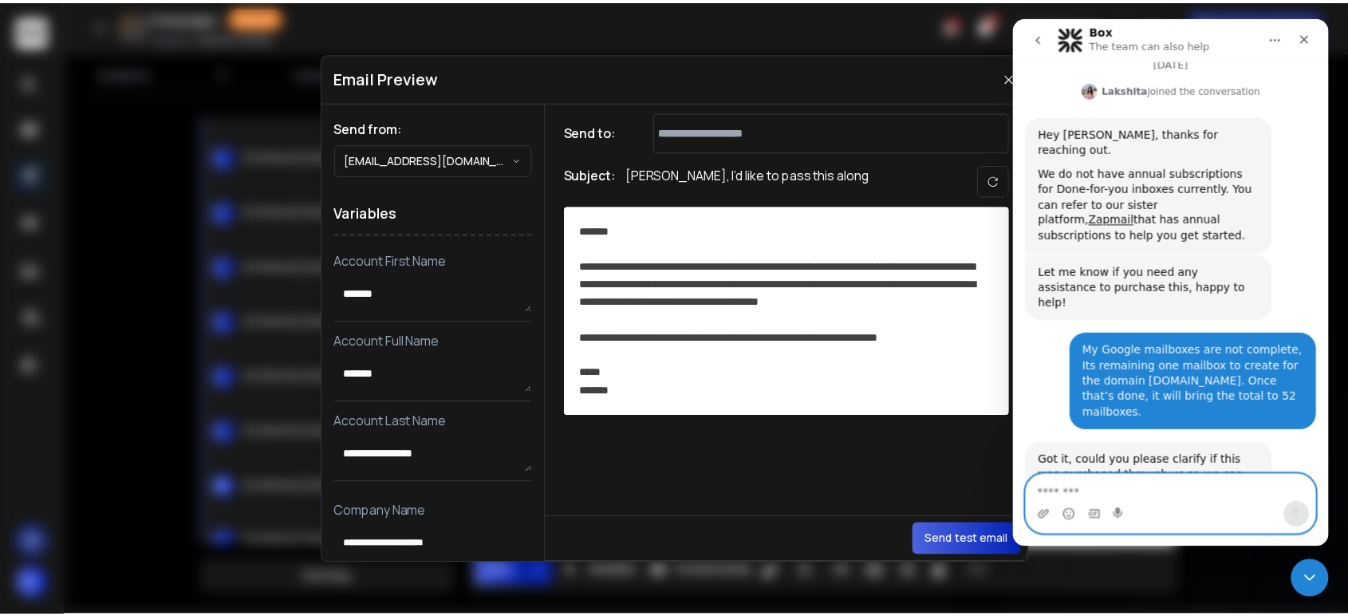
scroll to position [8830, 0]
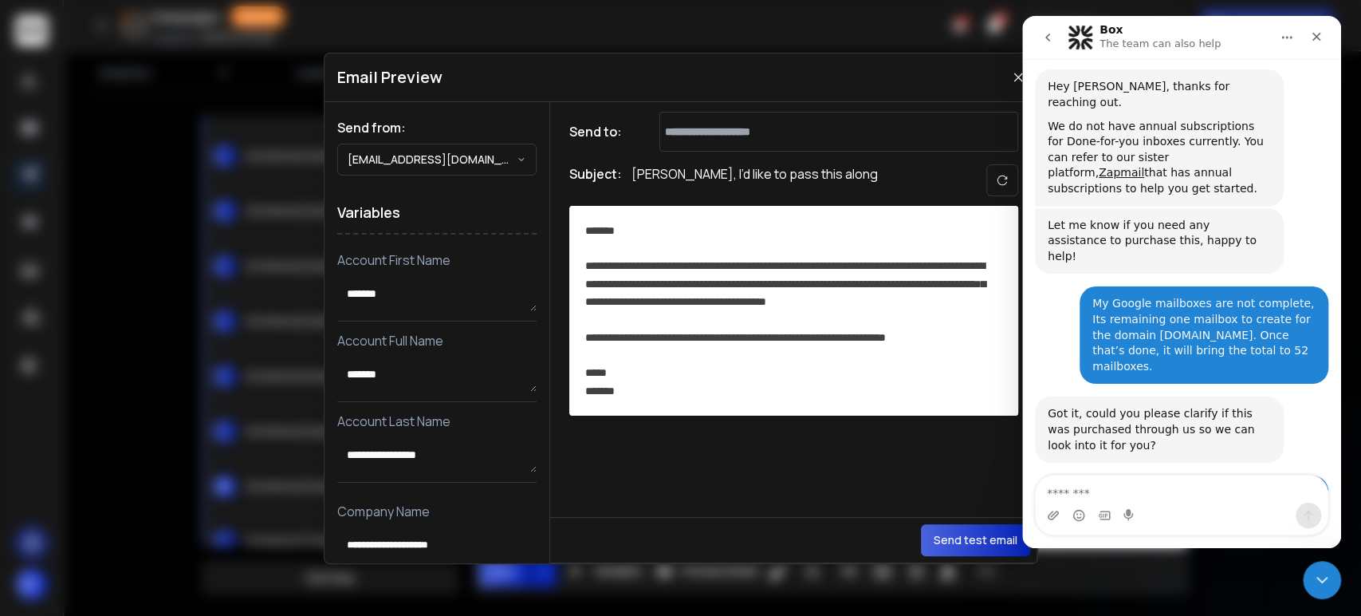
click at [758, 134] on input at bounding box center [839, 131] width 348 height 29
click at [707, 132] on input at bounding box center [839, 131] width 348 height 29
click at [1312, 577] on icon "Close Intercom Messenger" at bounding box center [1319, 577] width 19 height 19
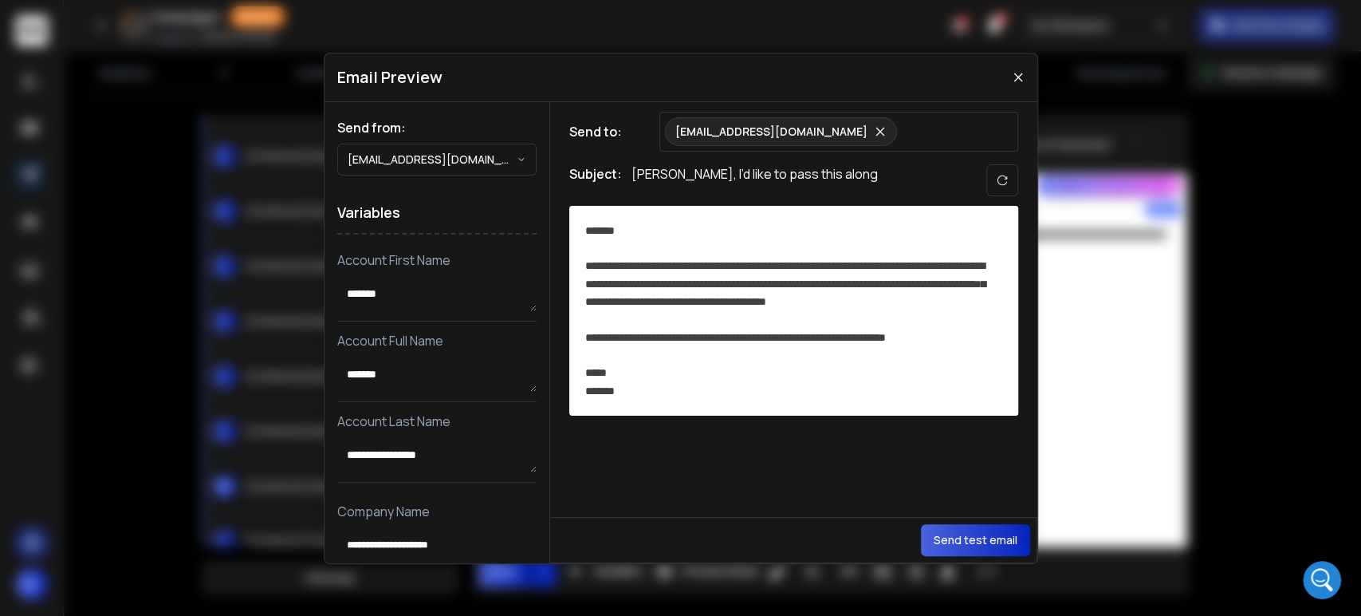
click at [990, 543] on button "Send test email" at bounding box center [975, 540] width 109 height 32
click at [1012, 71] on icon at bounding box center [1018, 77] width 13 height 13
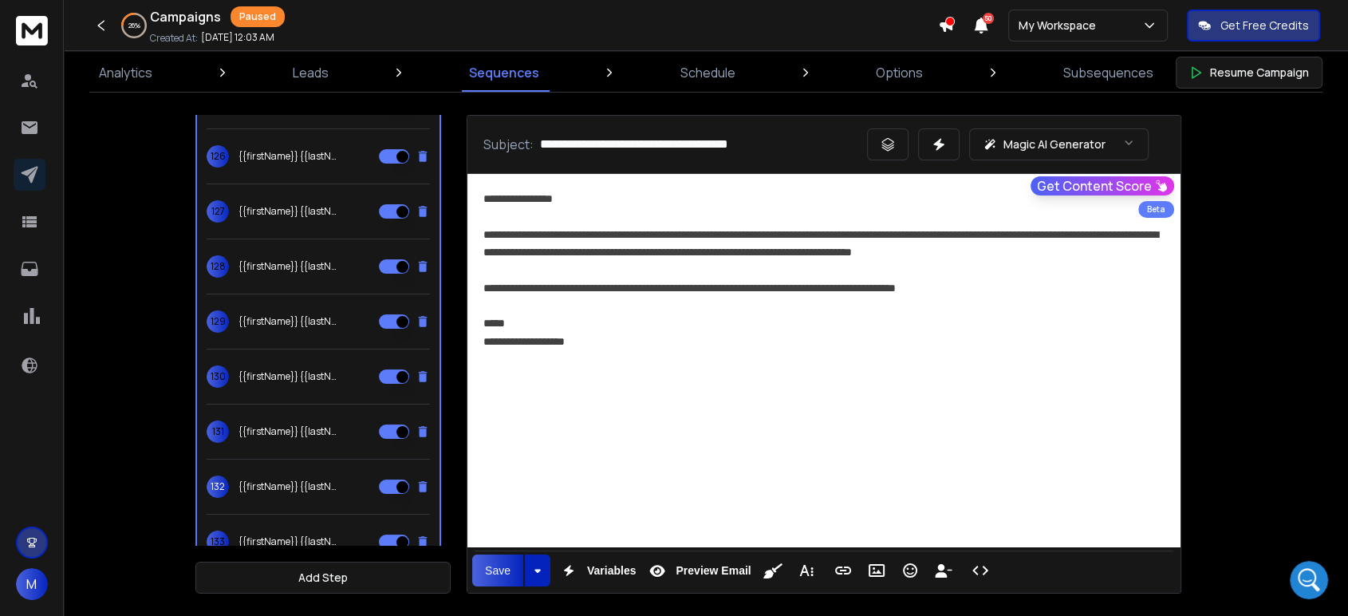
scroll to position [8891, 0]
